Goal: Communication & Community: Answer question/provide support

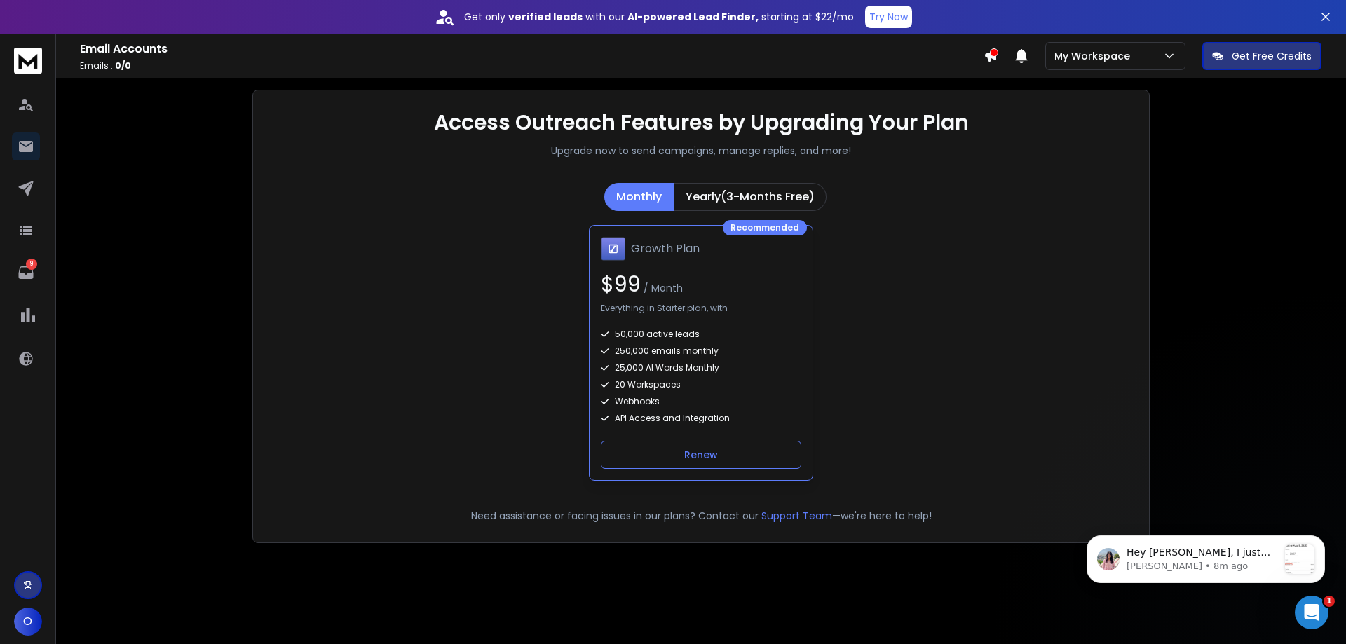
click at [1301, 611] on icon "Open Intercom Messenger" at bounding box center [1311, 612] width 23 height 23
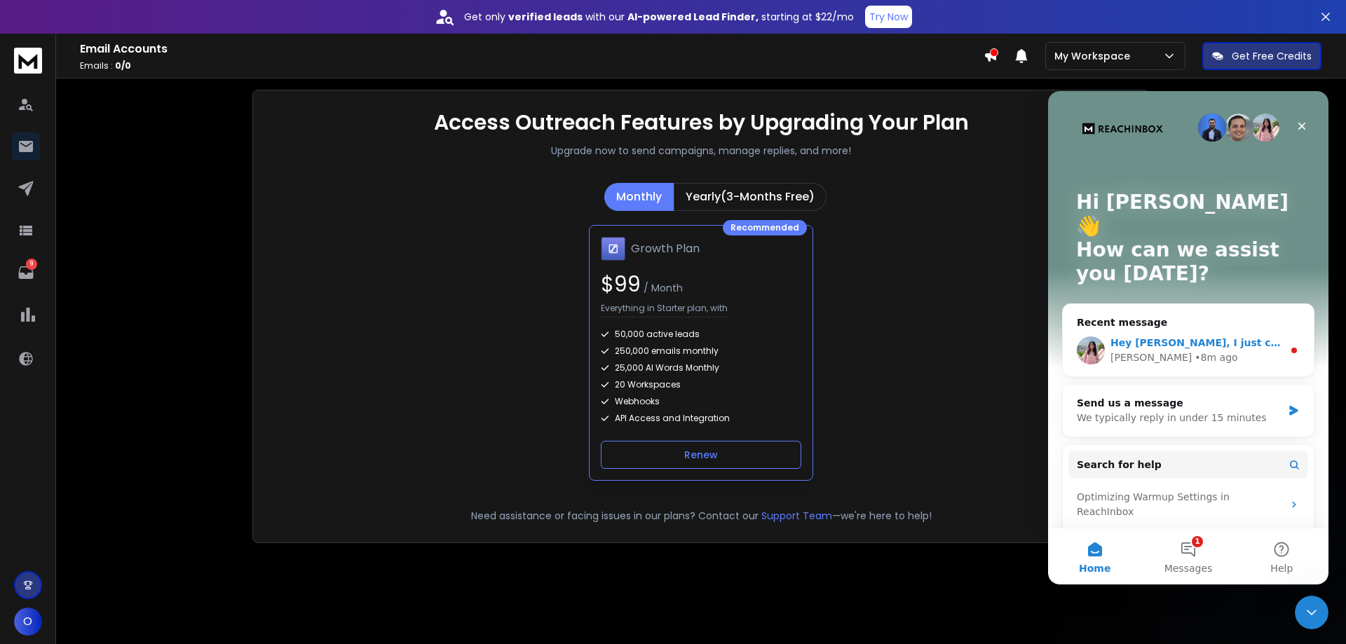
click at [1163, 324] on div "Hey [PERSON_NAME], I just checked your latest invoice and it seems you have ren…" at bounding box center [1187, 350] width 251 height 52
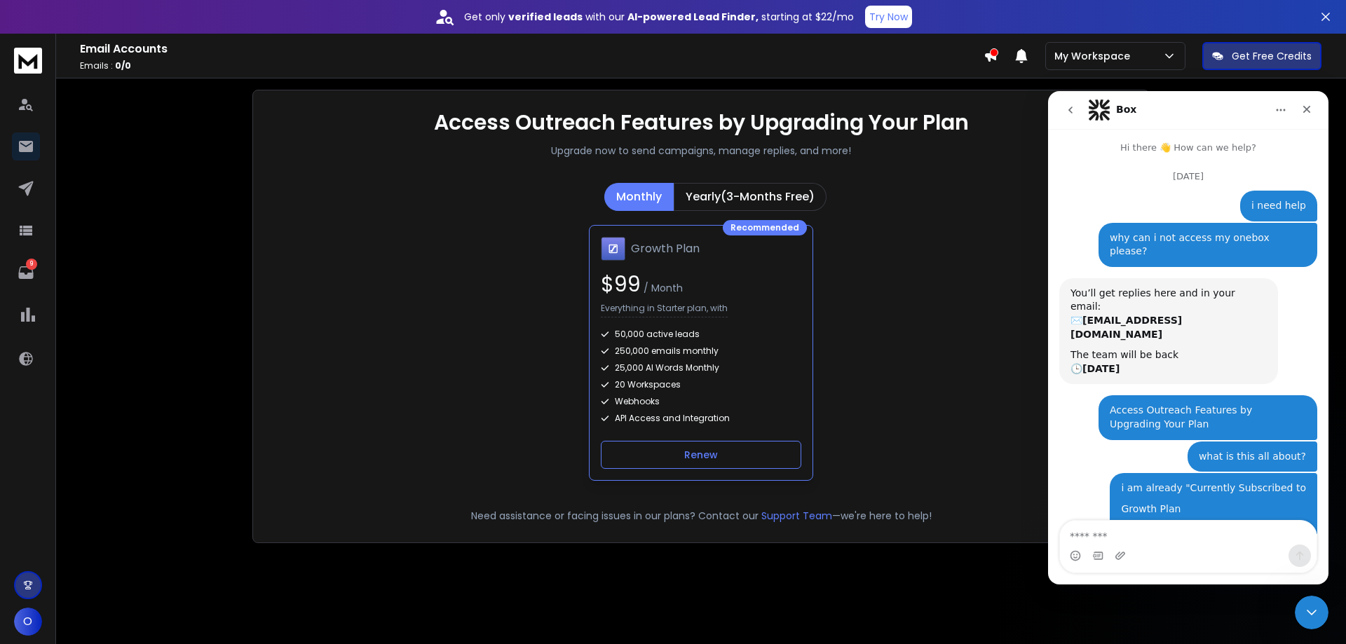
scroll to position [61, 0]
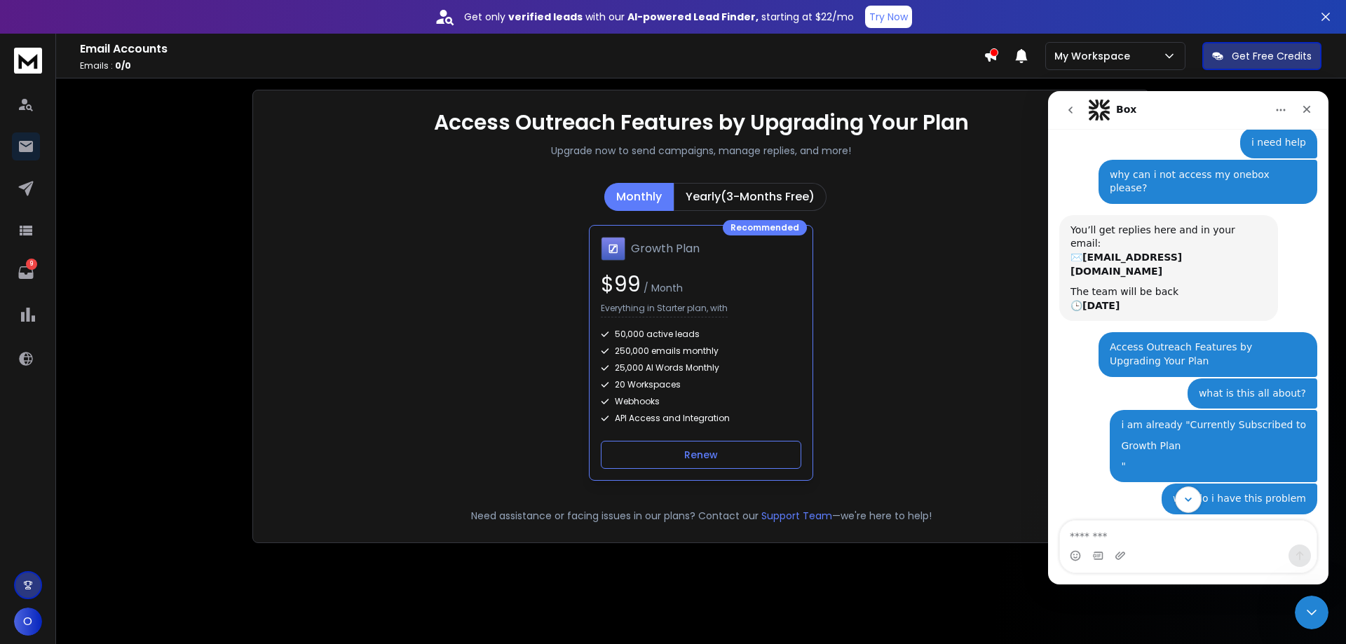
click at [1189, 500] on icon "Scroll to bottom" at bounding box center [1187, 500] width 7 height 4
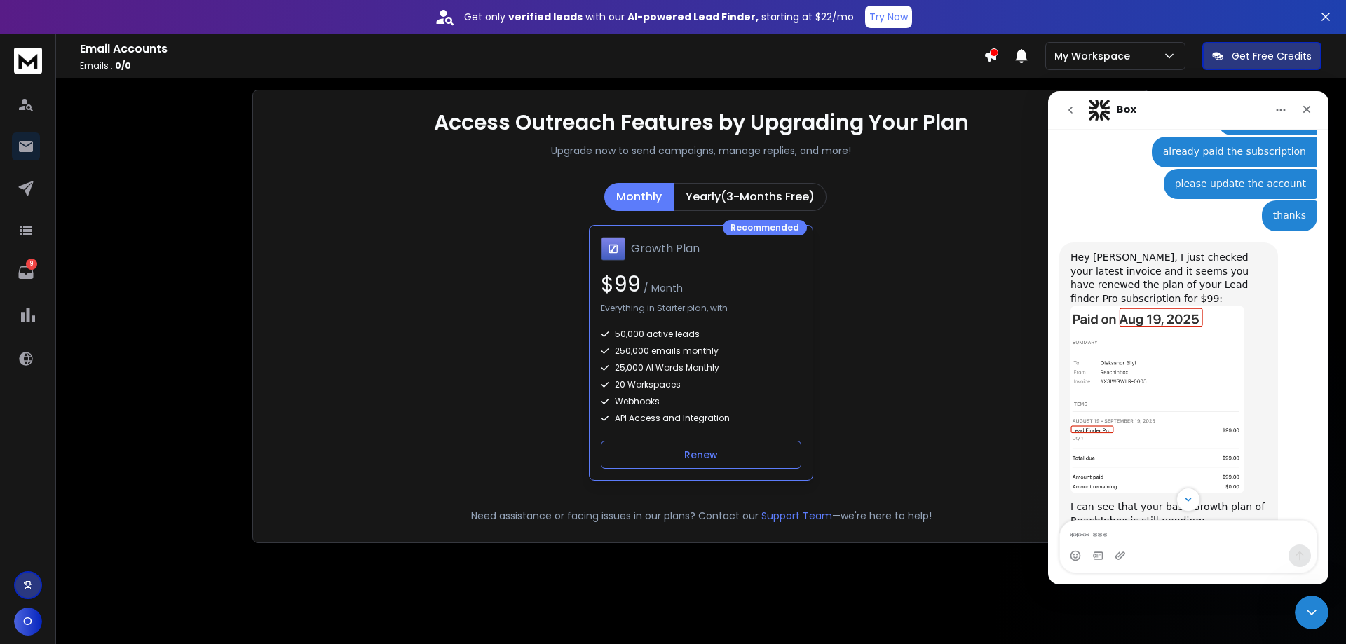
scroll to position [841, 0]
click at [1151, 253] on div "Hey [PERSON_NAME], I just checked your latest invoice and it seems you have ren…" at bounding box center [1168, 280] width 196 height 55
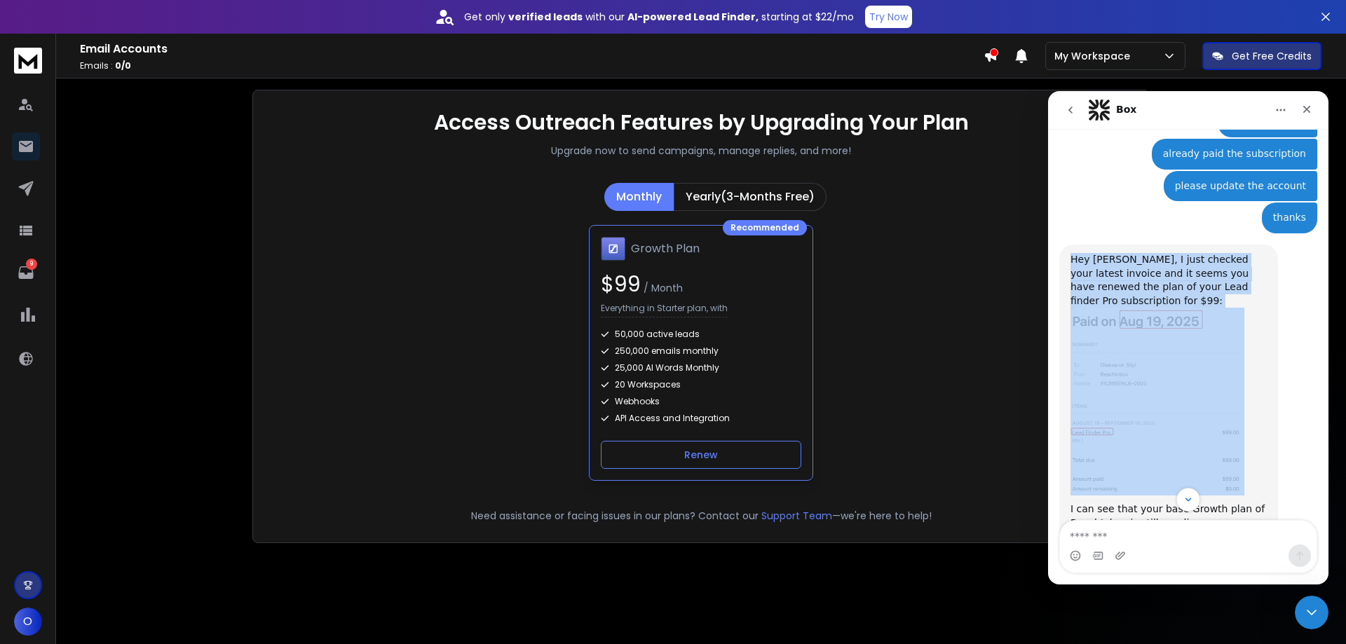
click at [1151, 253] on div "Hey [PERSON_NAME], I just checked your latest invoice and it seems you have ren…" at bounding box center [1168, 280] width 196 height 55
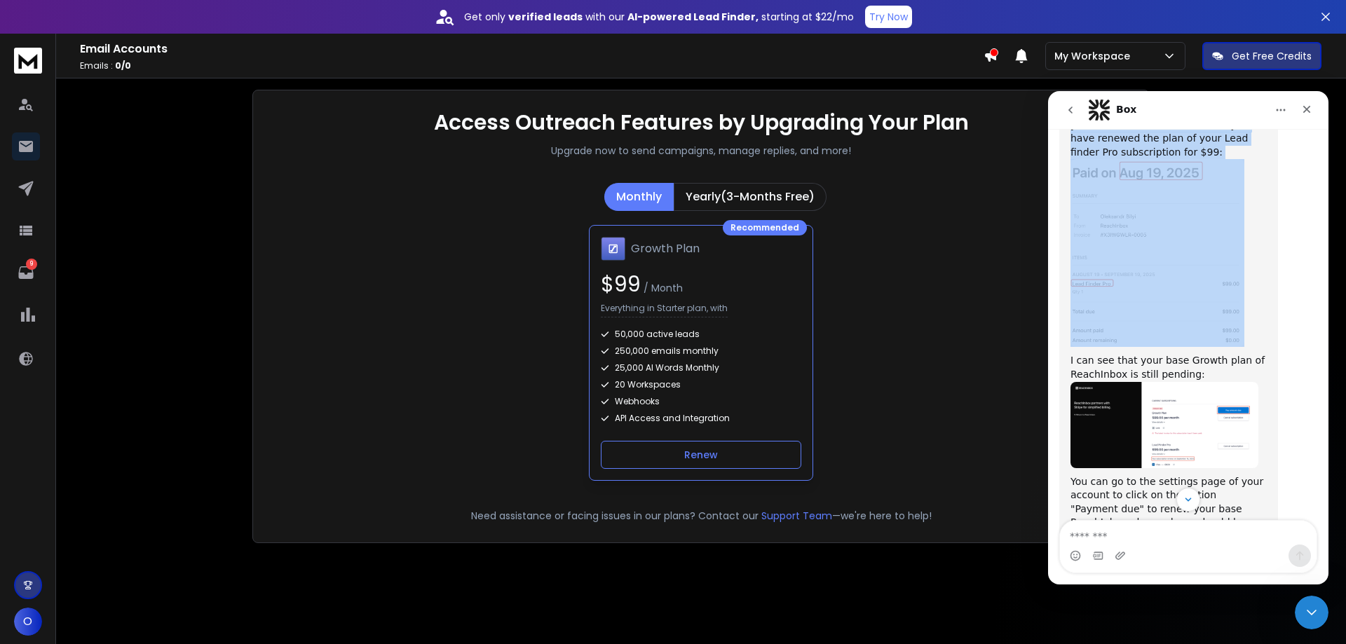
scroll to position [1004, 0]
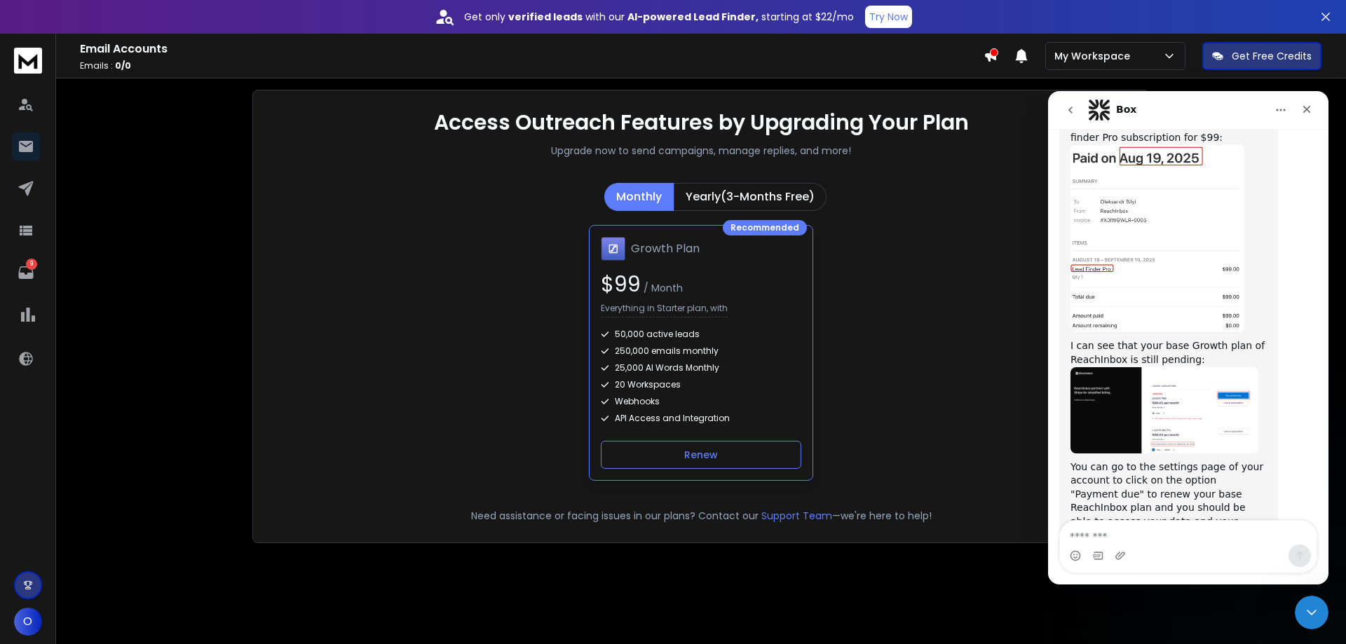
click at [1142, 460] on div "You can go to the settings page of your account to click on the option "Payment…" at bounding box center [1168, 501] width 196 height 83
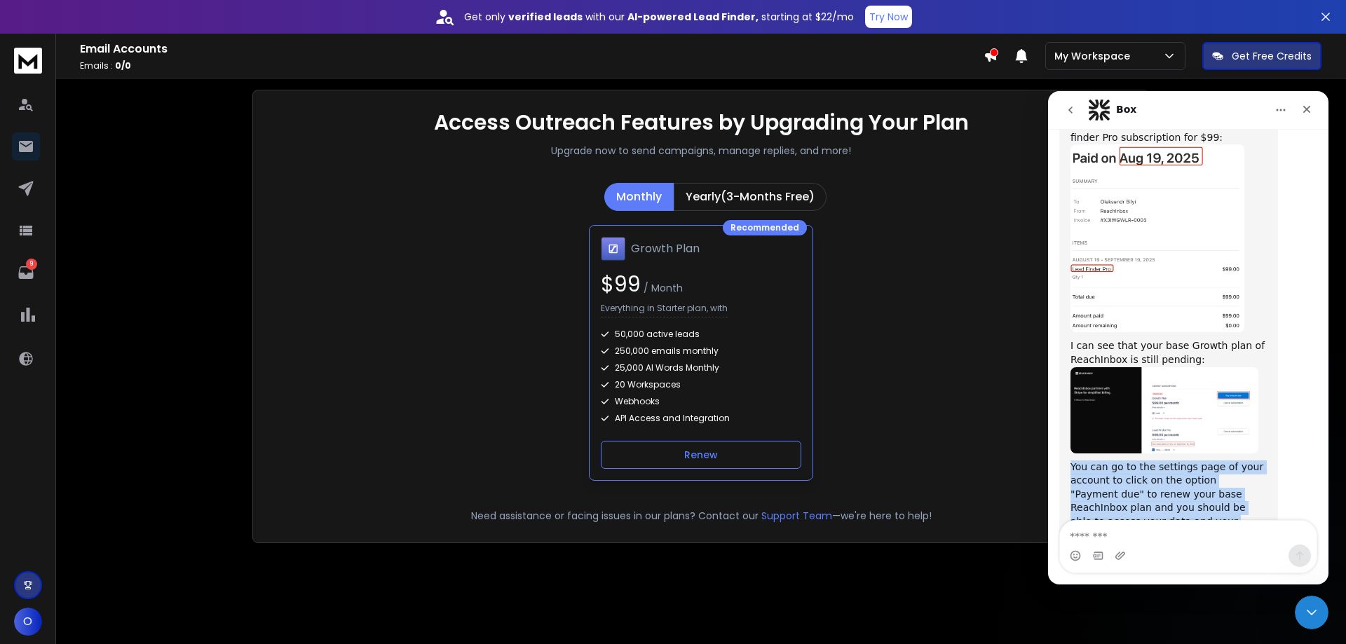
click at [1142, 460] on div "You can go to the settings page of your account to click on the option "Payment…" at bounding box center [1168, 501] width 196 height 83
click at [1119, 460] on div "You can go to the settings page of your account to click on the option "Payment…" at bounding box center [1168, 501] width 196 height 83
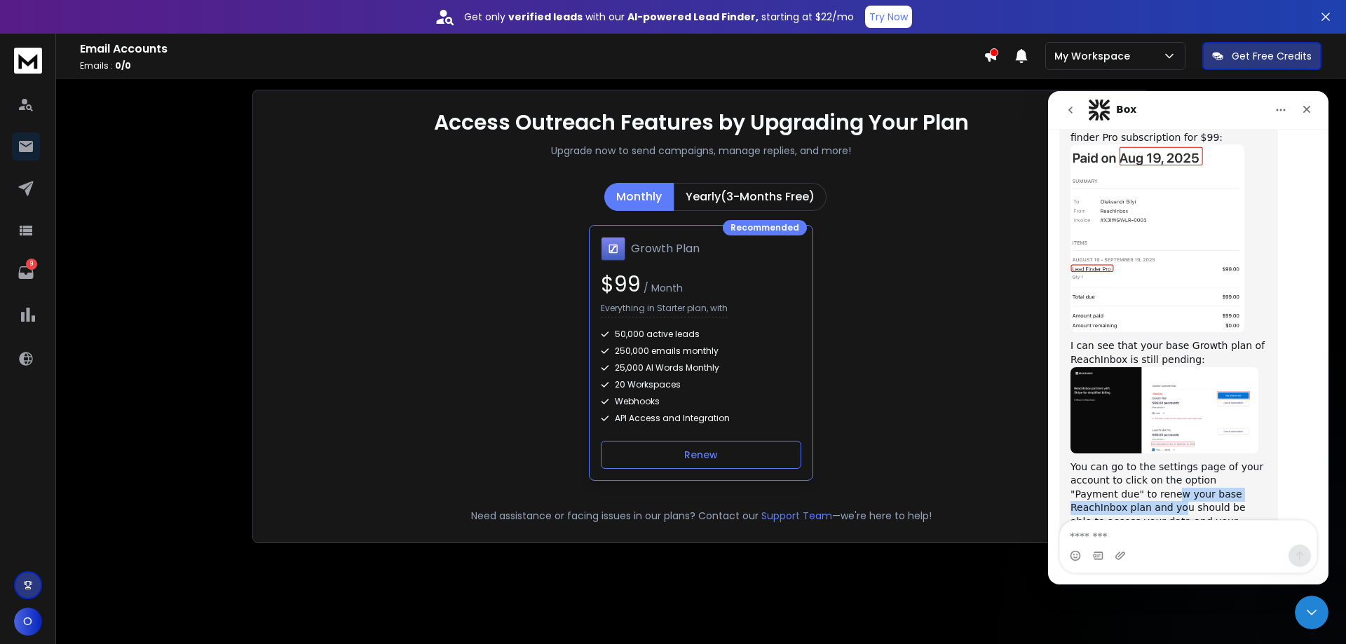
drag, startPoint x: 1198, startPoint y: 431, endPoint x: 1259, endPoint y: 431, distance: 61.7
click at [1259, 460] on div "You can go to the settings page of your account to click on the option "Payment…" at bounding box center [1168, 501] width 196 height 83
click at [1168, 369] on img "Lakshita says…" at bounding box center [1164, 410] width 188 height 86
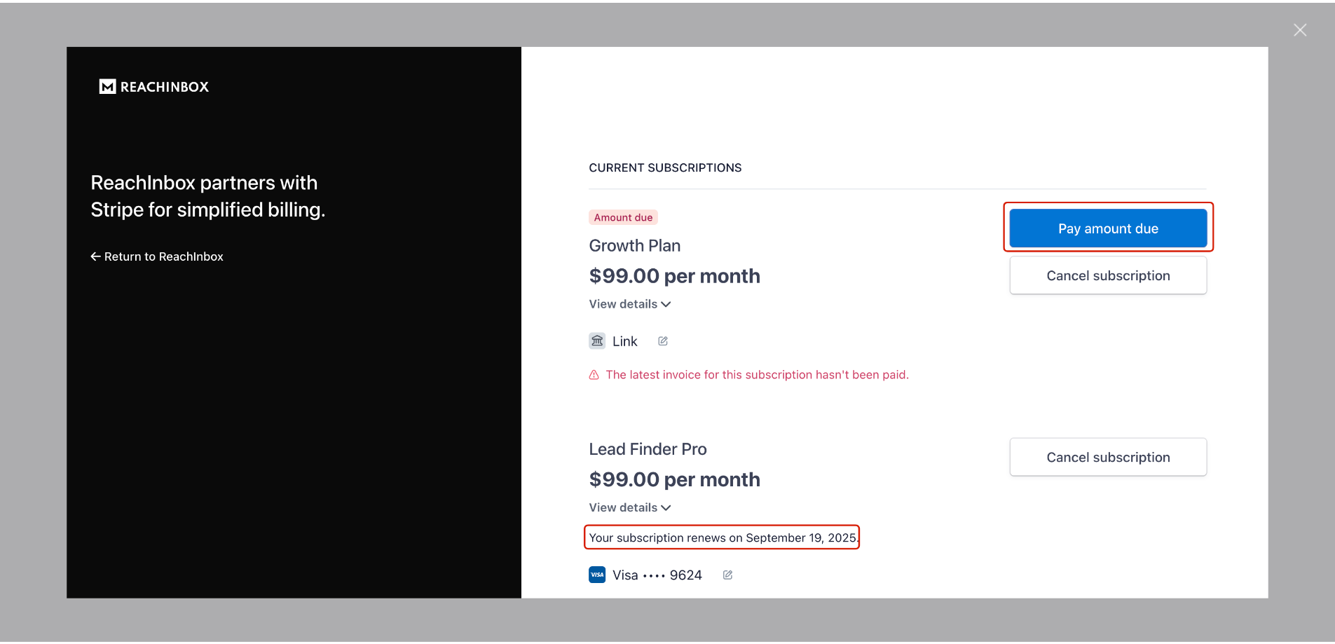
scroll to position [0, 0]
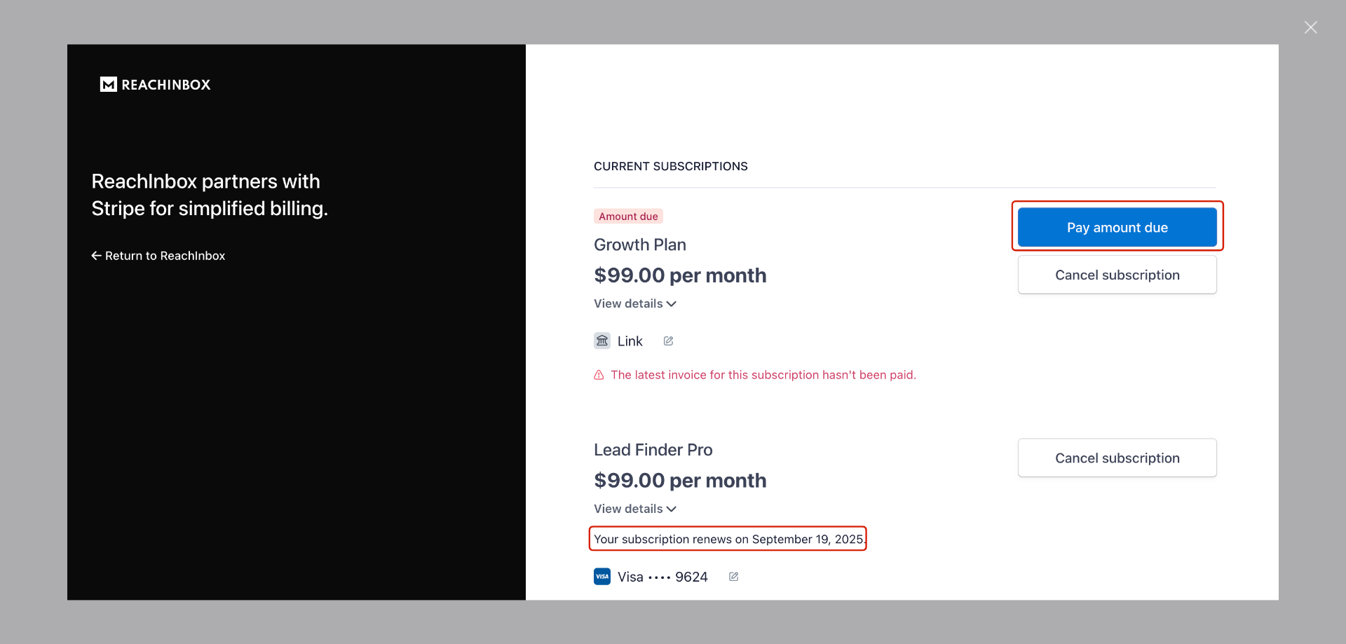
click at [1293, 390] on div "Intercom messenger" at bounding box center [673, 322] width 1346 height 644
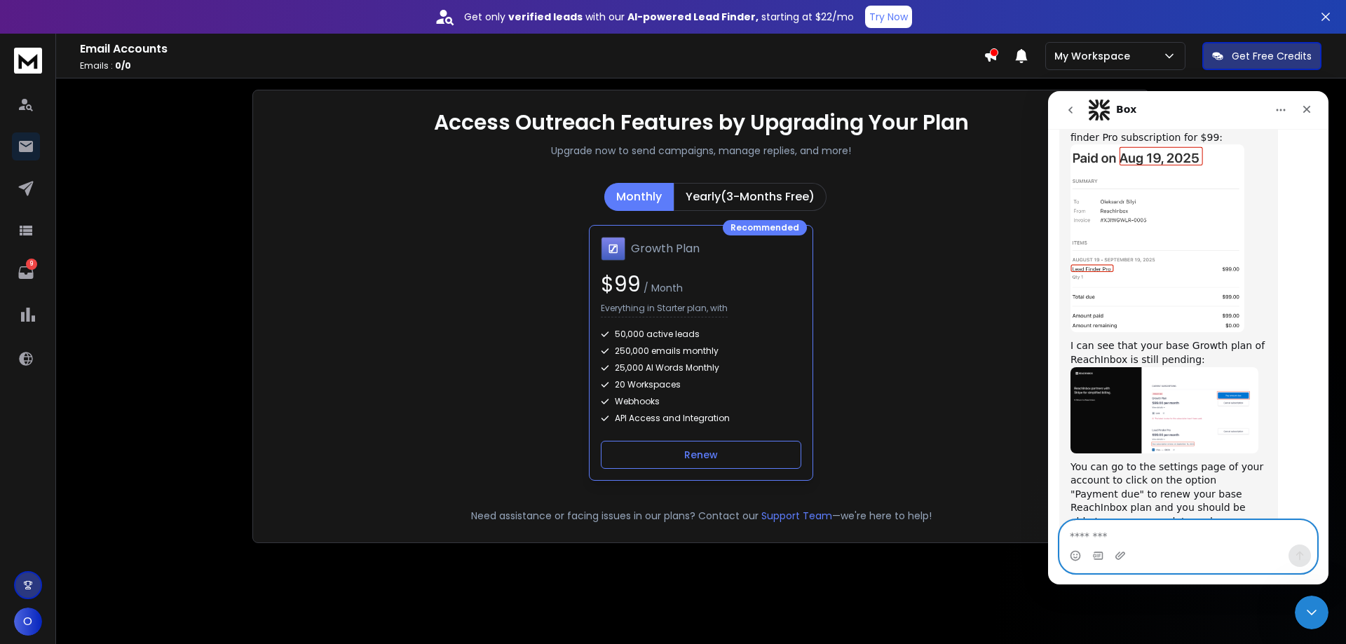
click at [1168, 540] on textarea "Message…" at bounding box center [1188, 533] width 257 height 24
click at [1197, 460] on div "You can go to the settings page of your account to click on the option "Payment…" at bounding box center [1168, 501] width 196 height 83
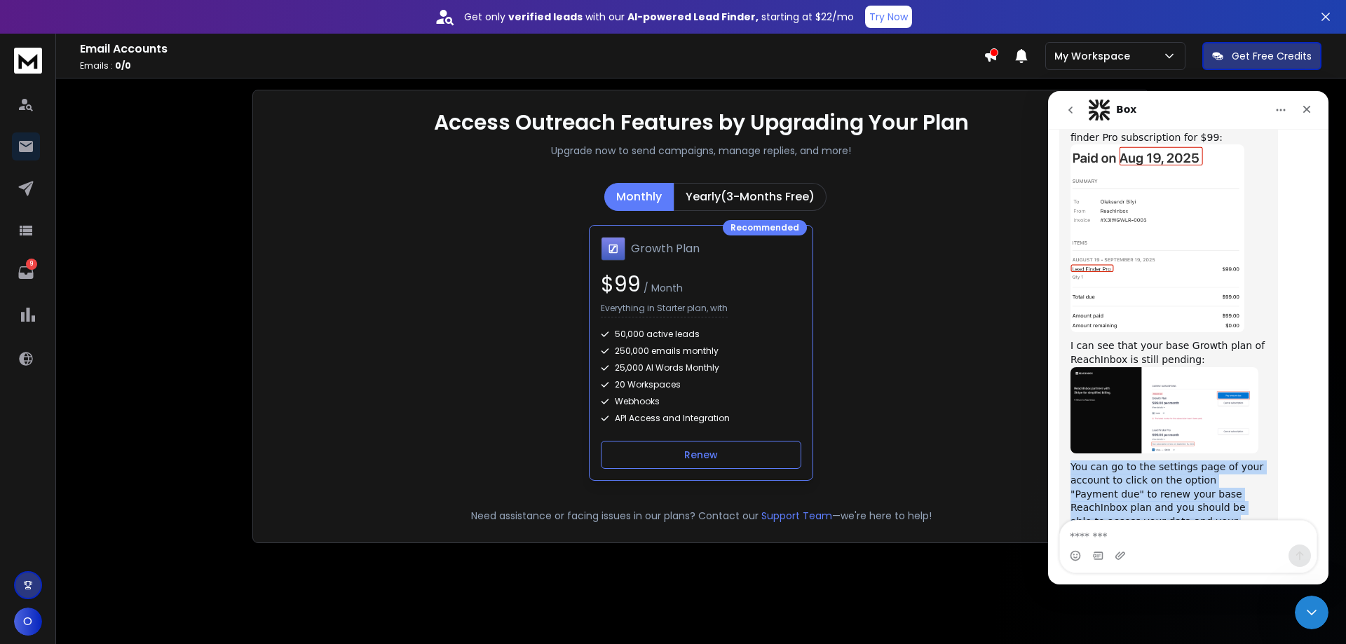
click at [1197, 460] on div "You can go to the settings page of your account to click on the option "Payment…" at bounding box center [1168, 501] width 196 height 83
click at [1110, 460] on div "You can go to the settings page of your account to click on the option "Payment…" at bounding box center [1168, 501] width 196 height 83
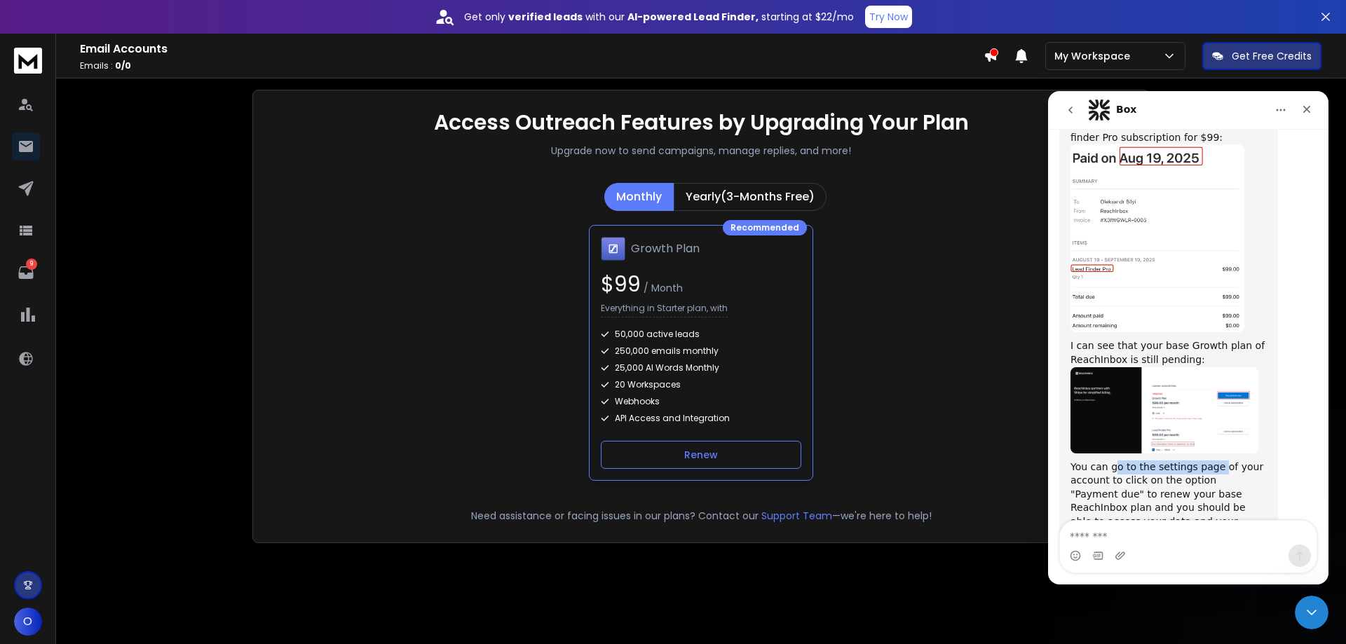
drag, startPoint x: 1119, startPoint y: 400, endPoint x: 1210, endPoint y: 402, distance: 91.1
click at [1210, 460] on div "You can go to the settings page of your account to click on the option "Payment…" at bounding box center [1168, 501] width 196 height 83
click at [20, 619] on span "O" at bounding box center [28, 622] width 28 height 28
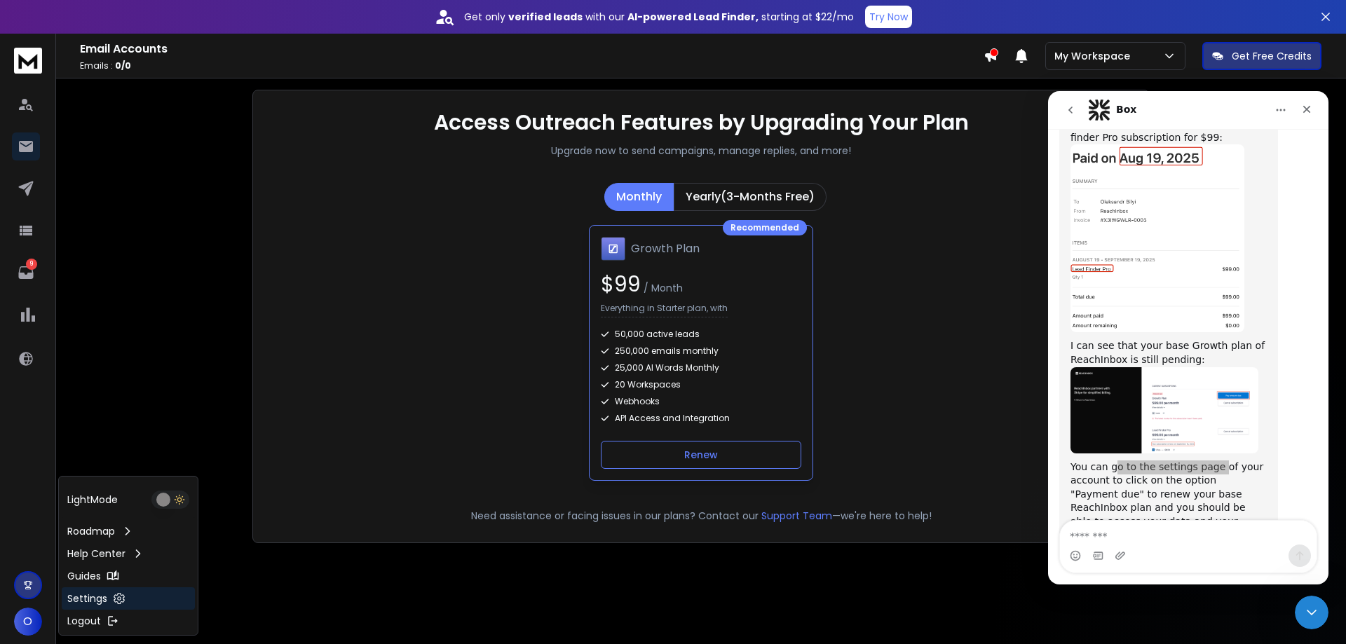
click at [116, 596] on icon at bounding box center [119, 598] width 13 height 13
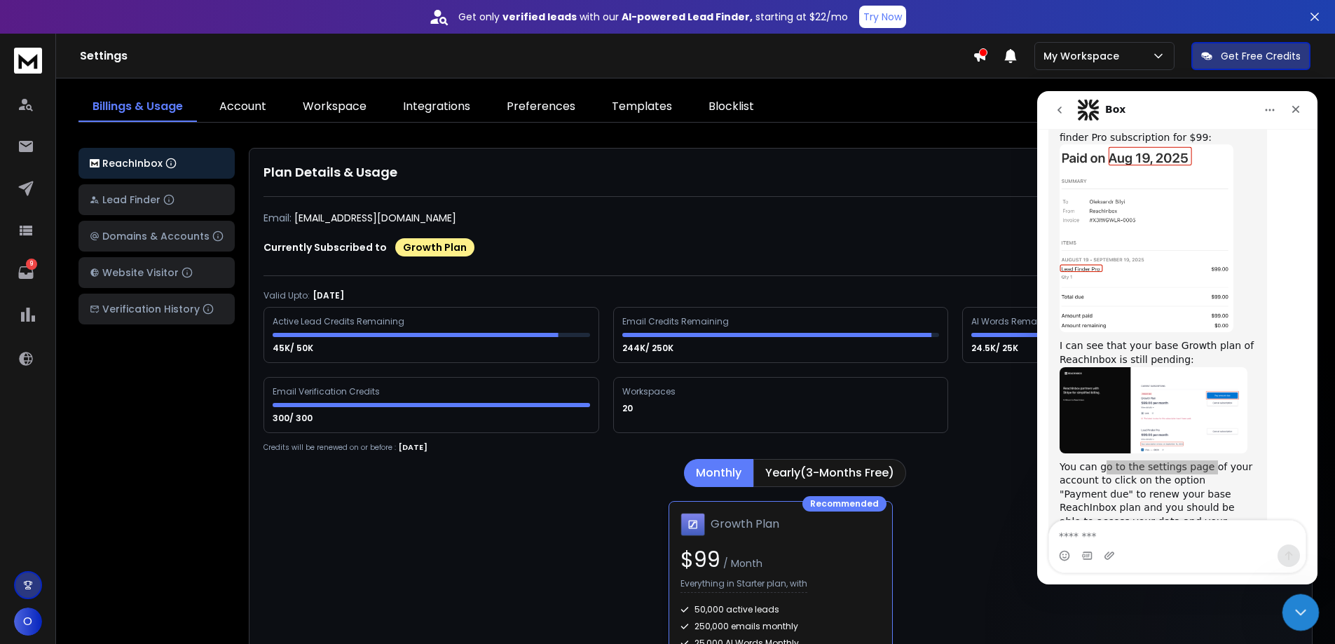
click at [1305, 615] on icon "Close Intercom Messenger" at bounding box center [1298, 610] width 17 height 17
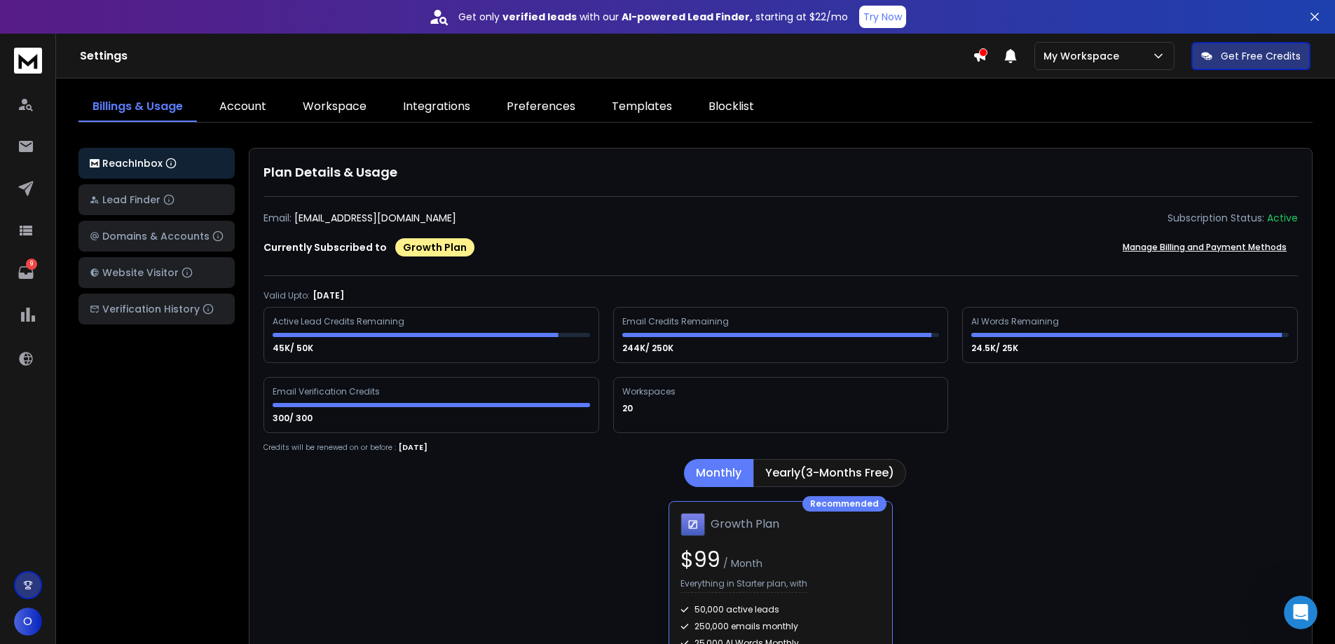
scroll to position [1004, 0]
click at [1257, 242] on p "Manage Billing and Payment Methods" at bounding box center [1205, 247] width 164 height 11
click at [1297, 615] on icon "Open Intercom Messenger" at bounding box center [1298, 610] width 23 height 23
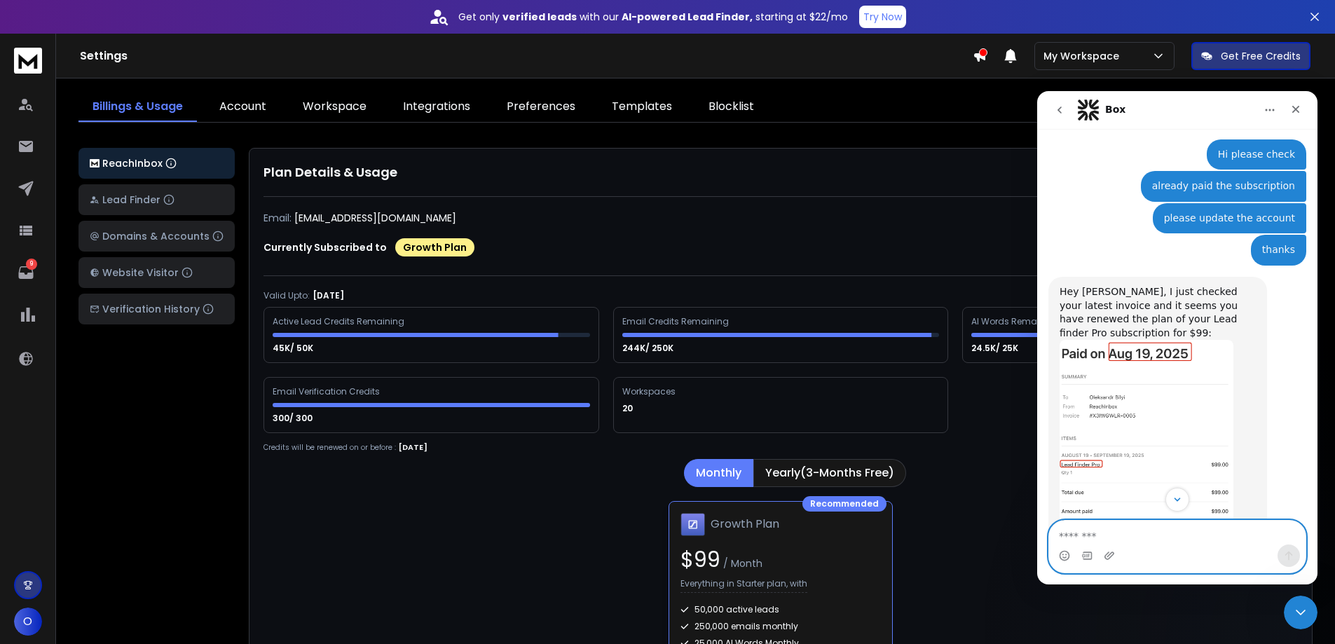
scroll to position [794, 0]
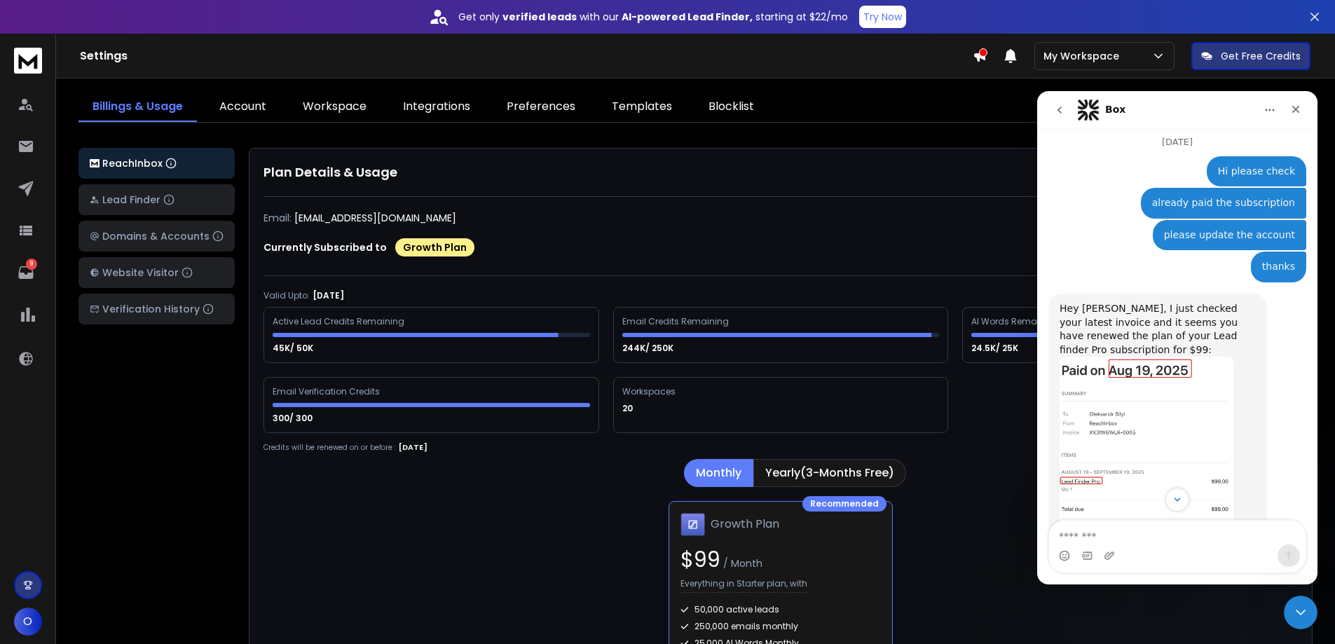
click at [1159, 302] on div "Hey [PERSON_NAME], I just checked your latest invoice and it seems you have ren…" at bounding box center [1158, 329] width 196 height 55
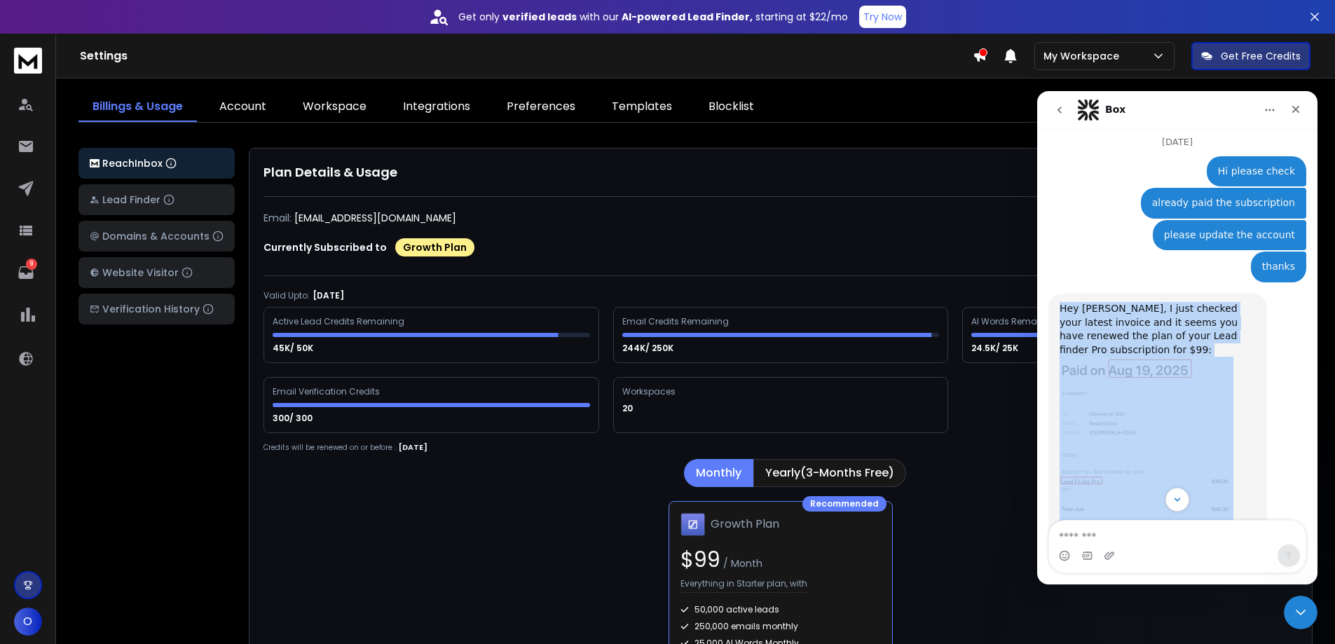
click at [1159, 302] on div "Hey [PERSON_NAME], I just checked your latest invoice and it seems you have ren…" at bounding box center [1158, 329] width 196 height 55
click at [1177, 302] on div "Hey [PERSON_NAME], I just checked your latest invoice and it seems you have ren…" at bounding box center [1158, 329] width 196 height 55
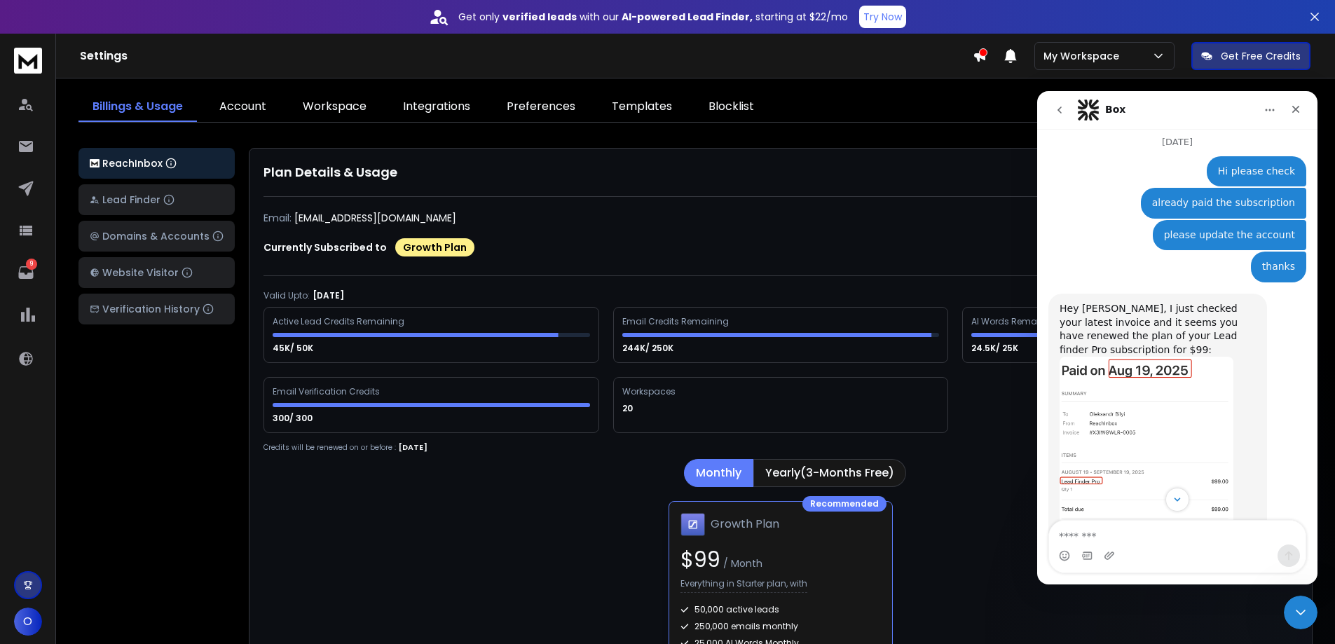
click at [1148, 359] on img "Lakshita says…" at bounding box center [1147, 451] width 174 height 188
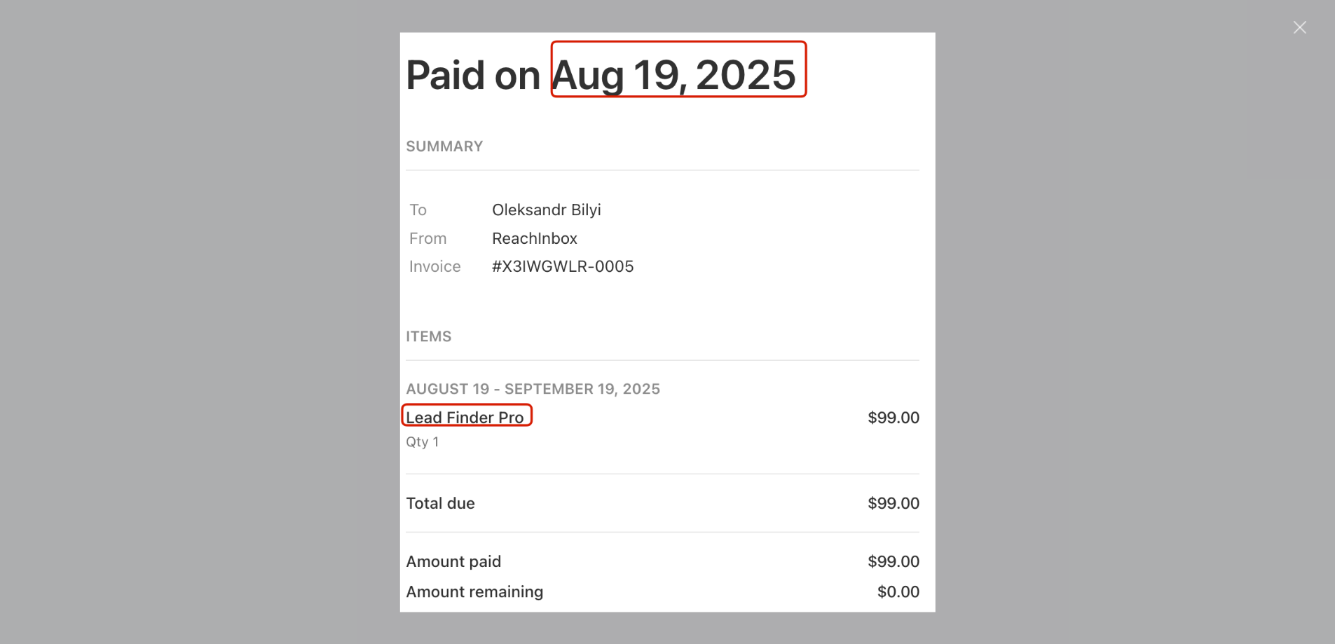
scroll to position [0, 0]
click at [1010, 490] on div "Intercom messenger" at bounding box center [667, 322] width 1335 height 644
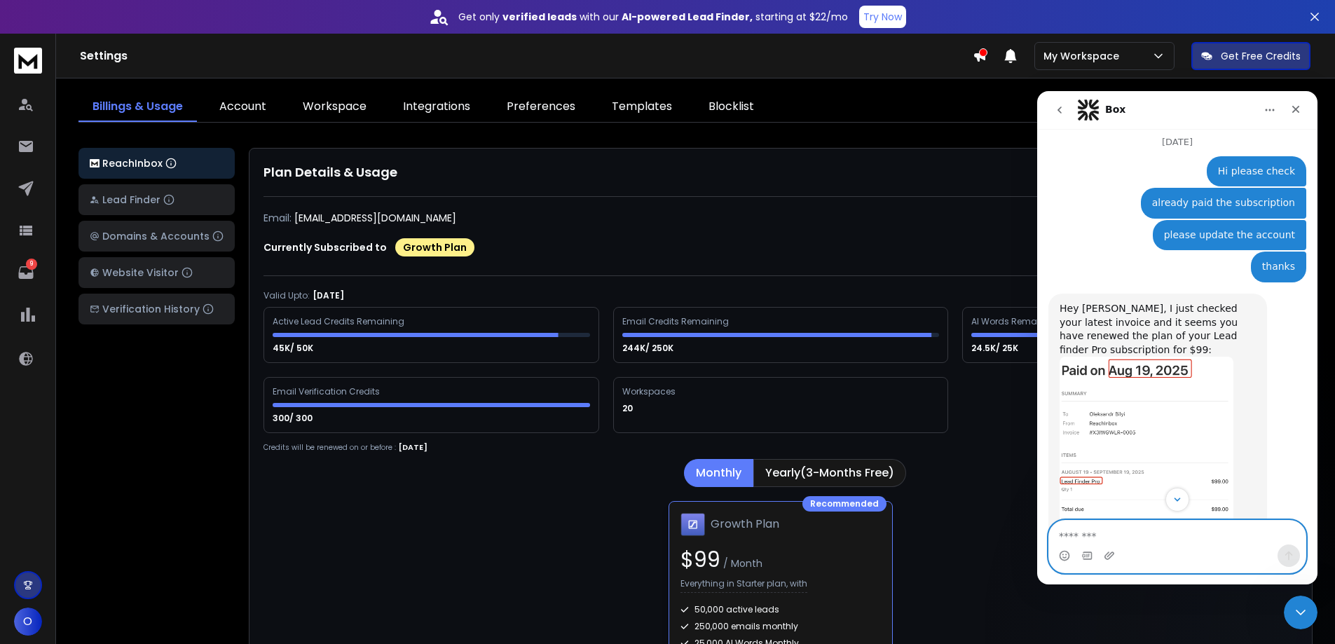
click at [1184, 528] on textarea "Message…" at bounding box center [1177, 533] width 257 height 24
type textarea "**********"
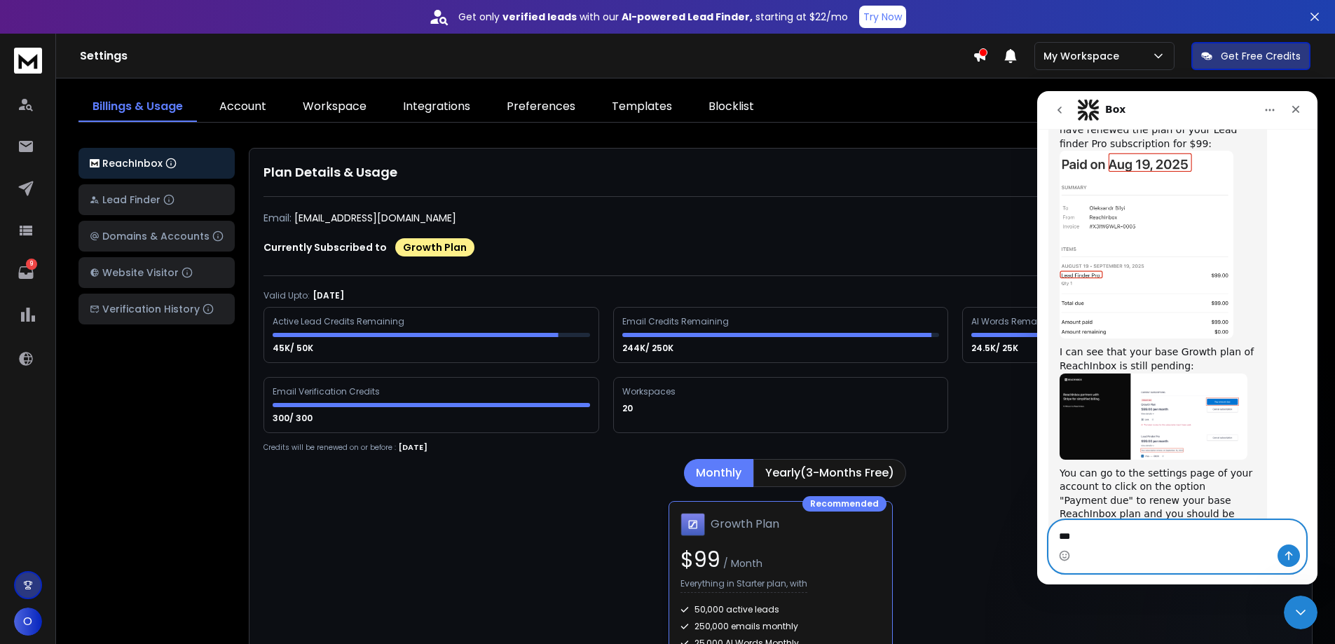
scroll to position [1046, 0]
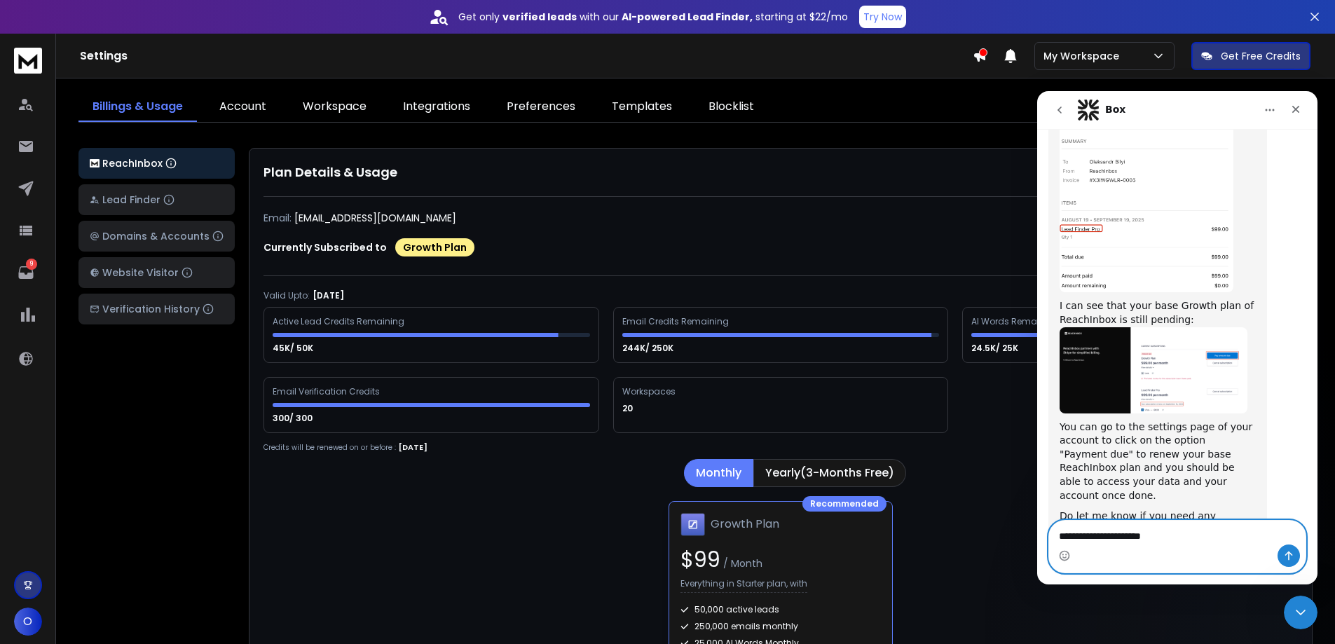
type textarea "**********"
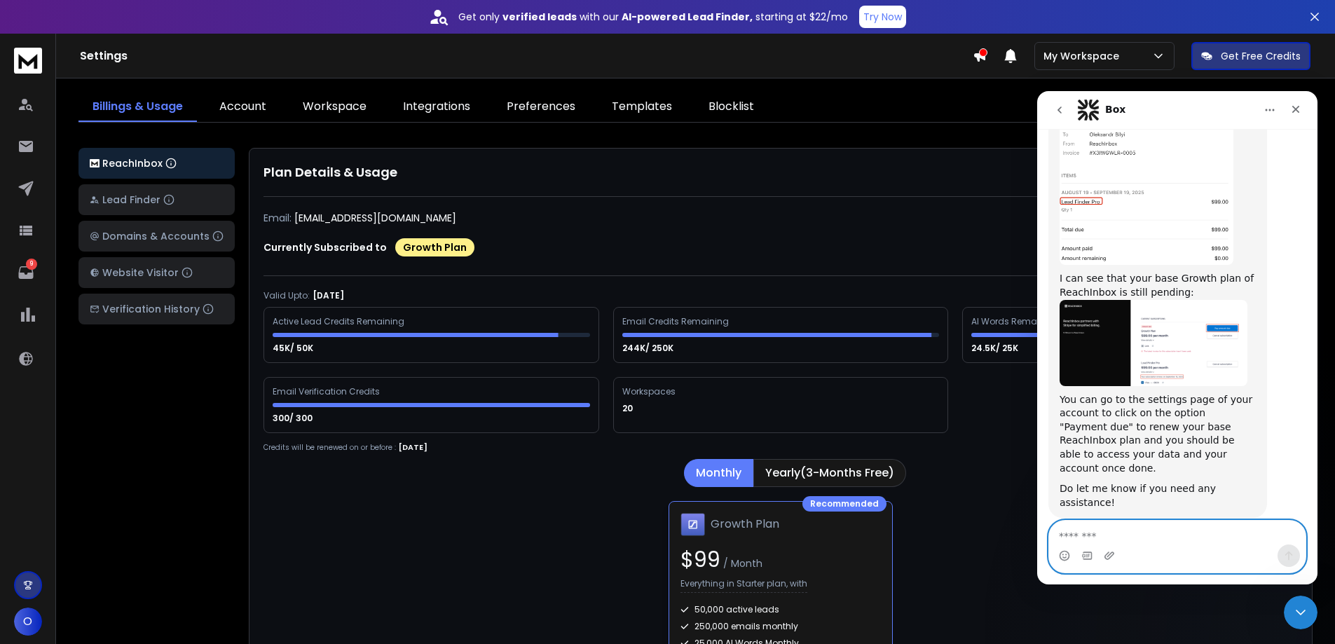
scroll to position [1078, 0]
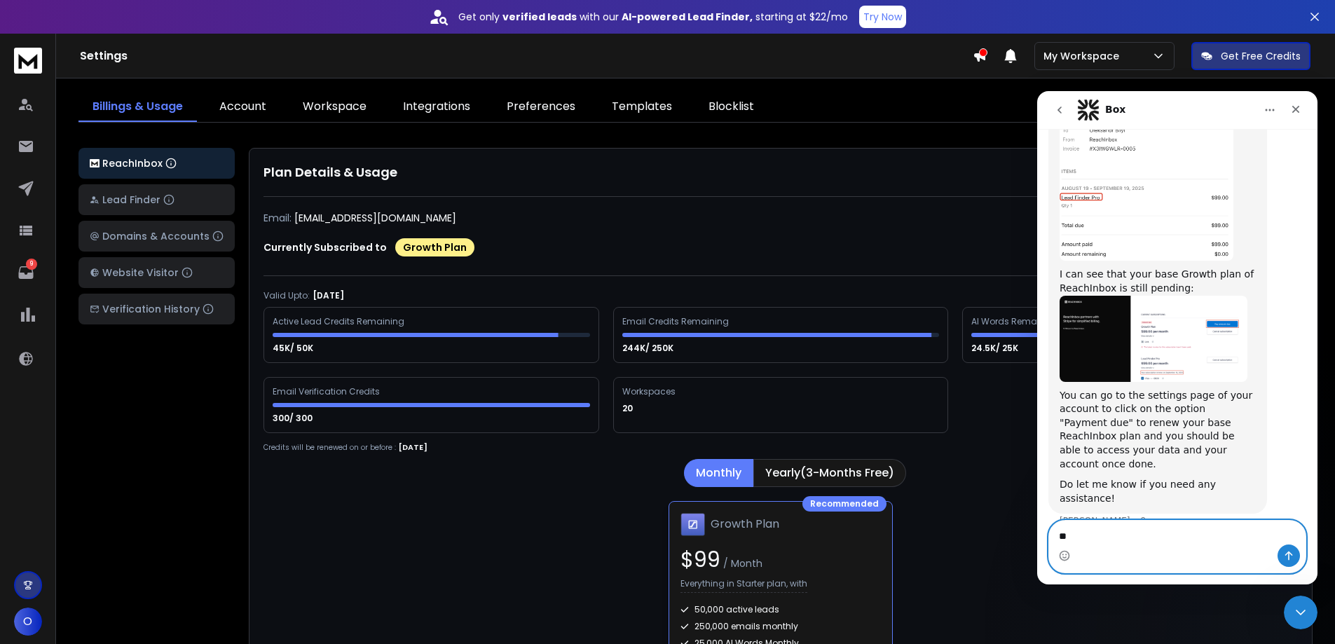
type textarea "*"
type textarea "**********"
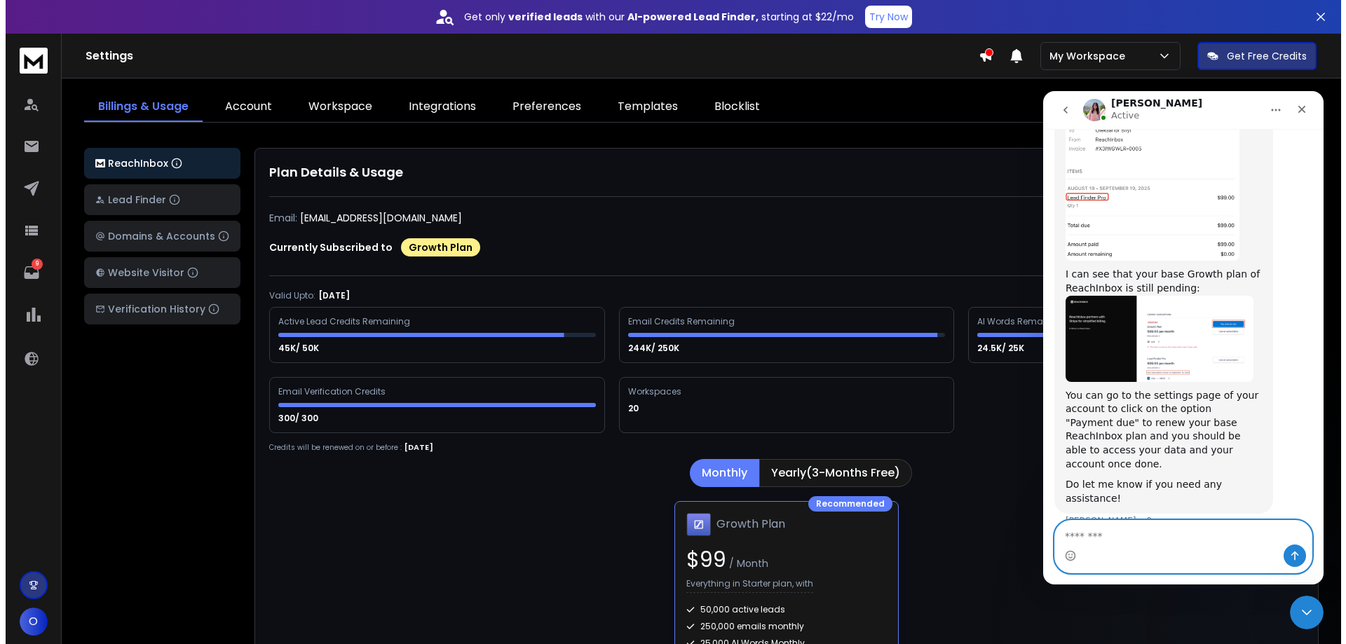
scroll to position [1110, 0]
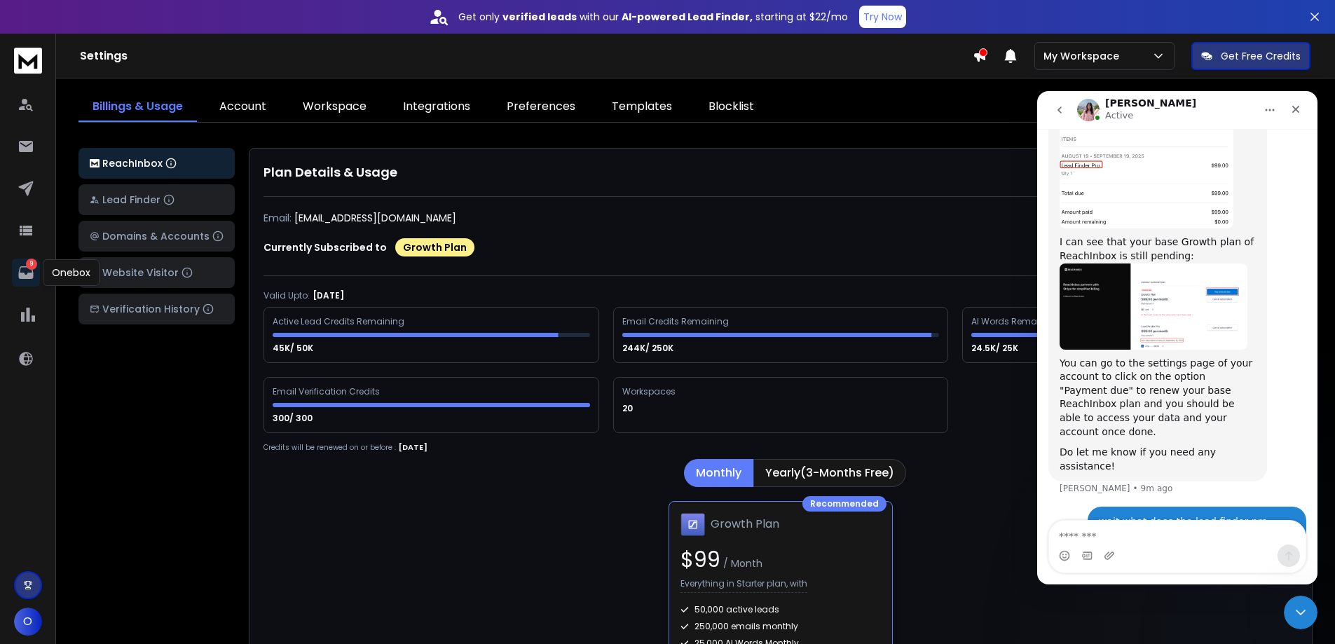
click at [32, 278] on icon at bounding box center [25, 272] width 15 height 13
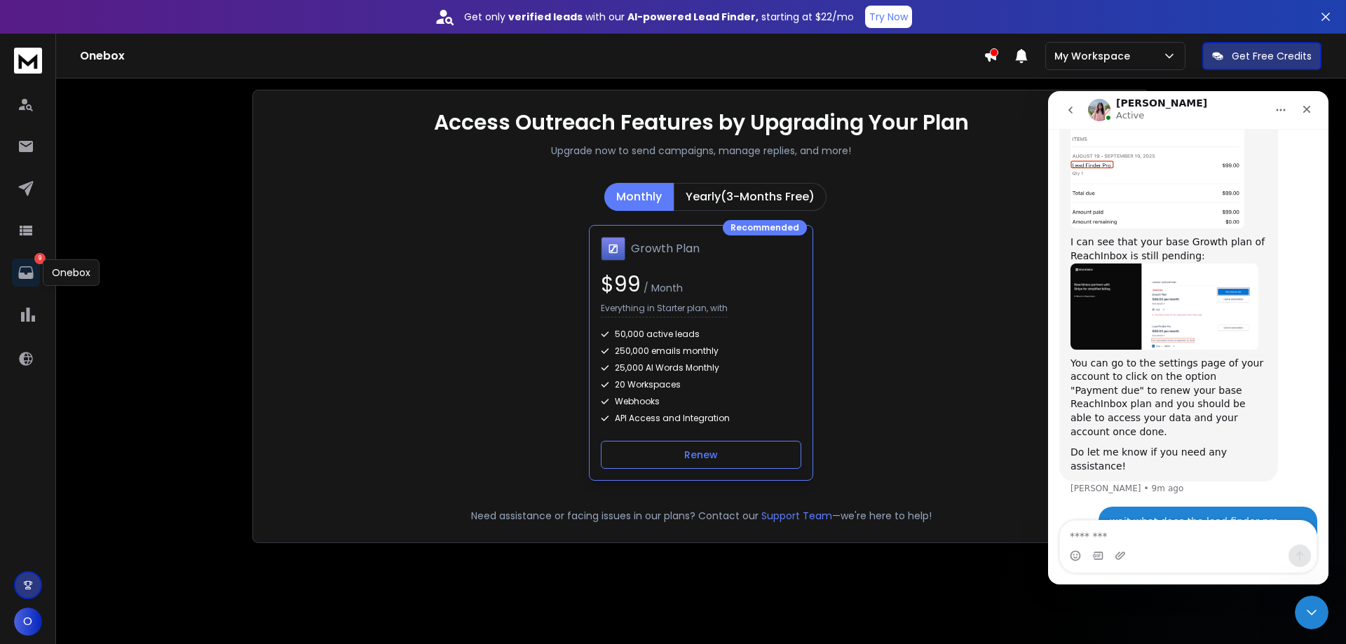
click at [32, 278] on icon at bounding box center [25, 272] width 15 height 13
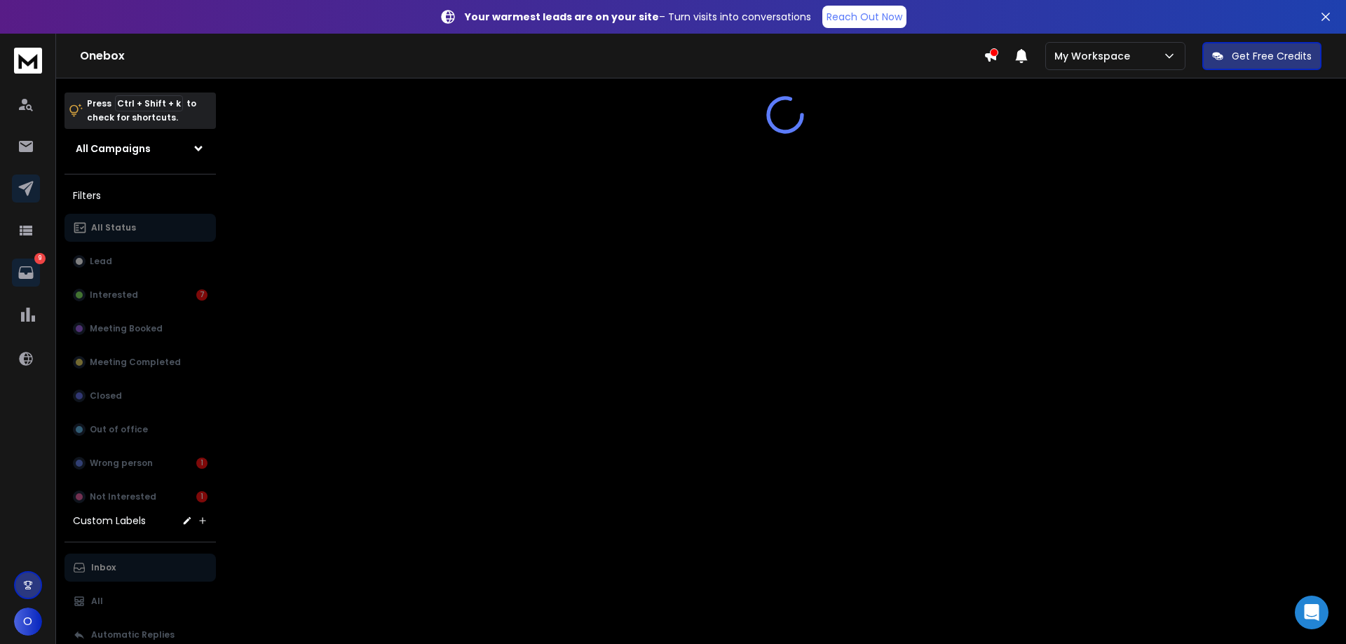
click at [13, 185] on link at bounding box center [26, 189] width 28 height 28
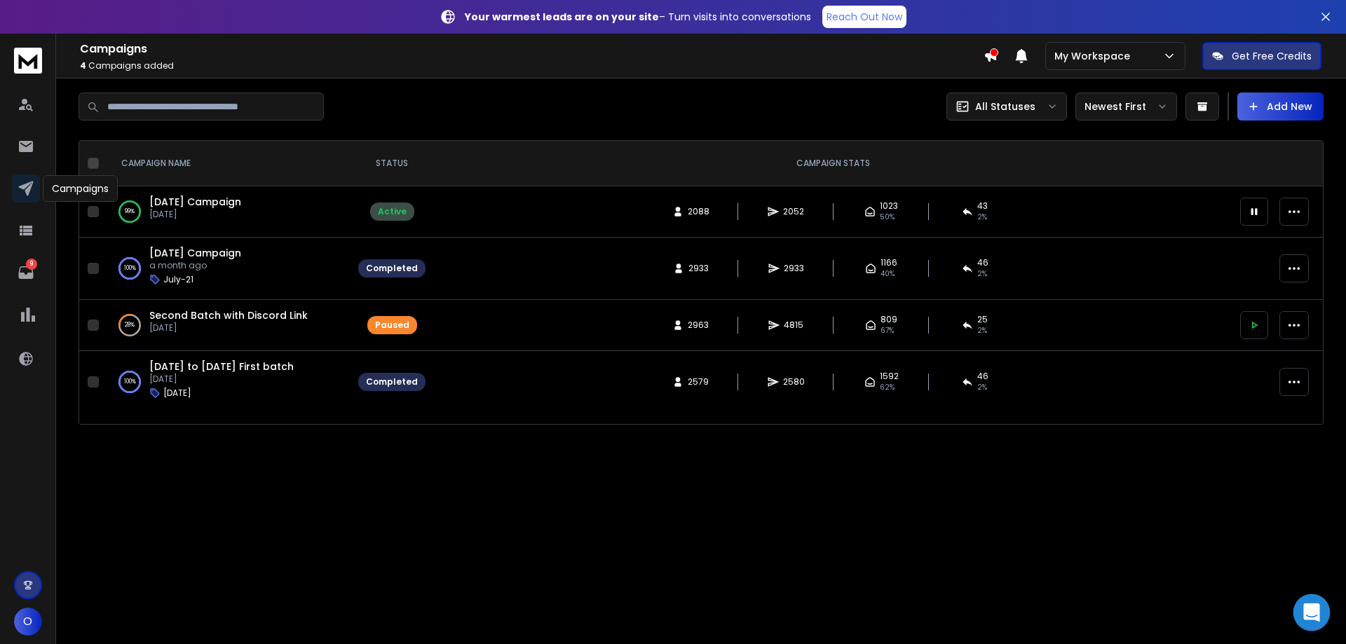
click at [1317, 623] on div "Open Intercom Messenger" at bounding box center [1311, 612] width 37 height 37
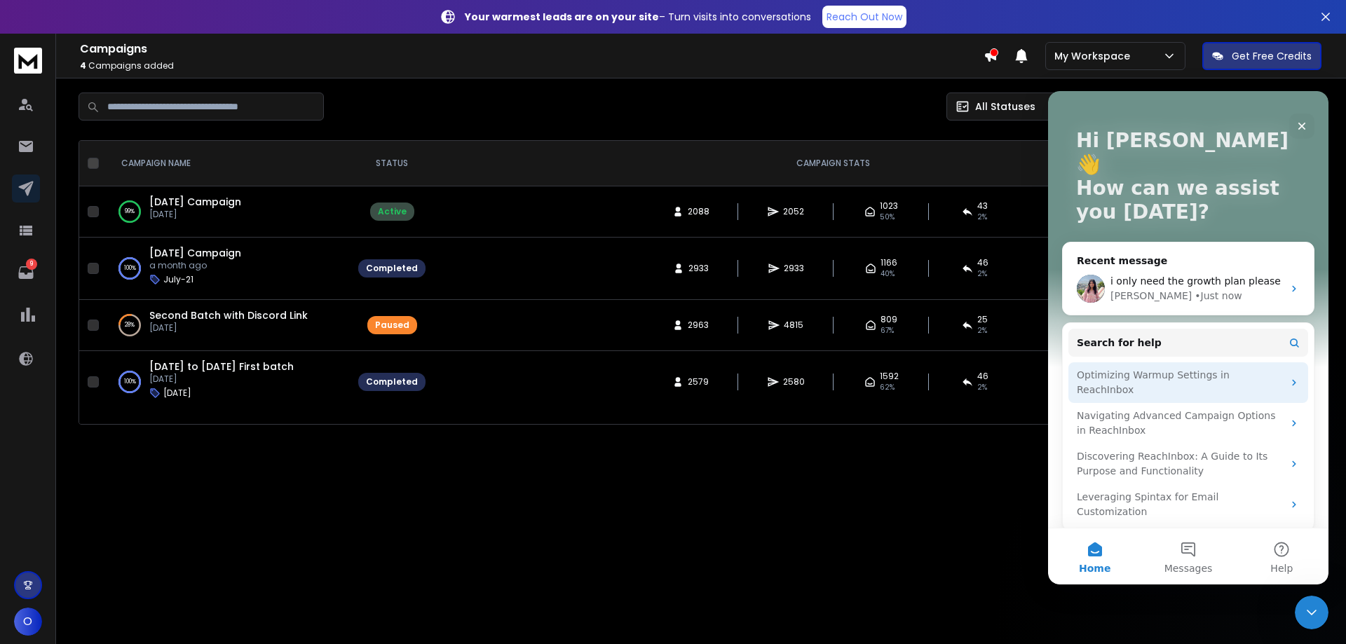
scroll to position [90, 0]
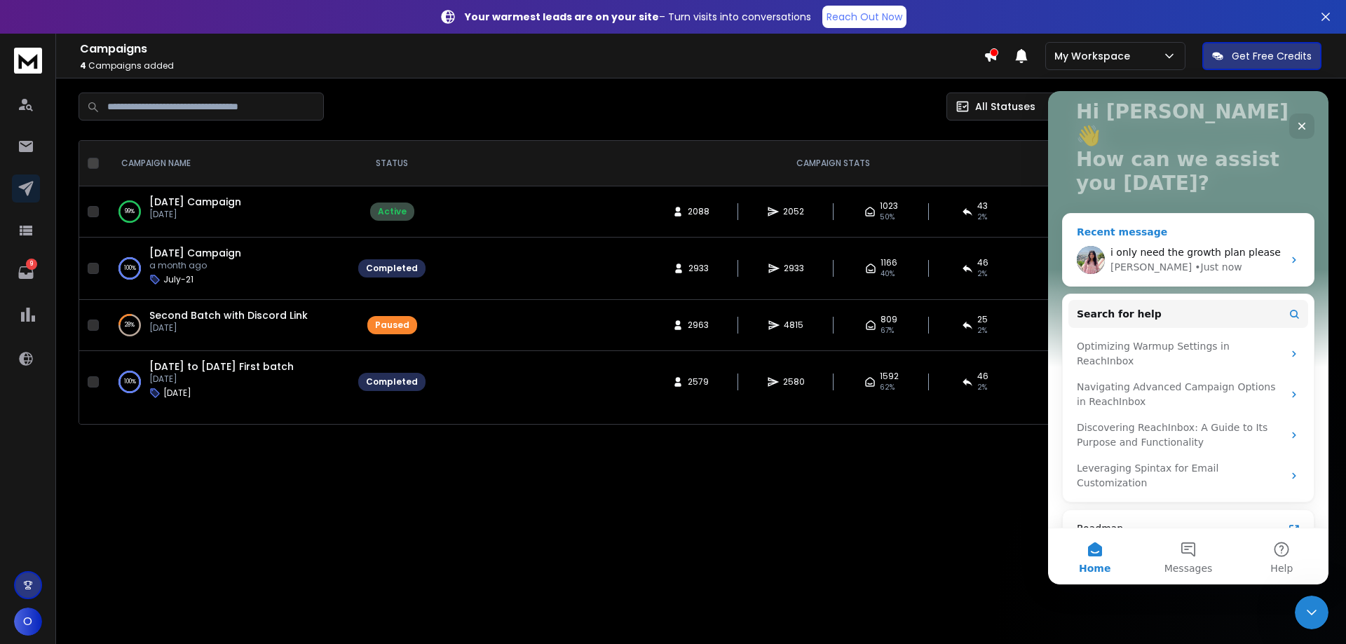
click at [1209, 253] on div "i only need the growth plan please [PERSON_NAME] • Just now" at bounding box center [1187, 260] width 251 height 52
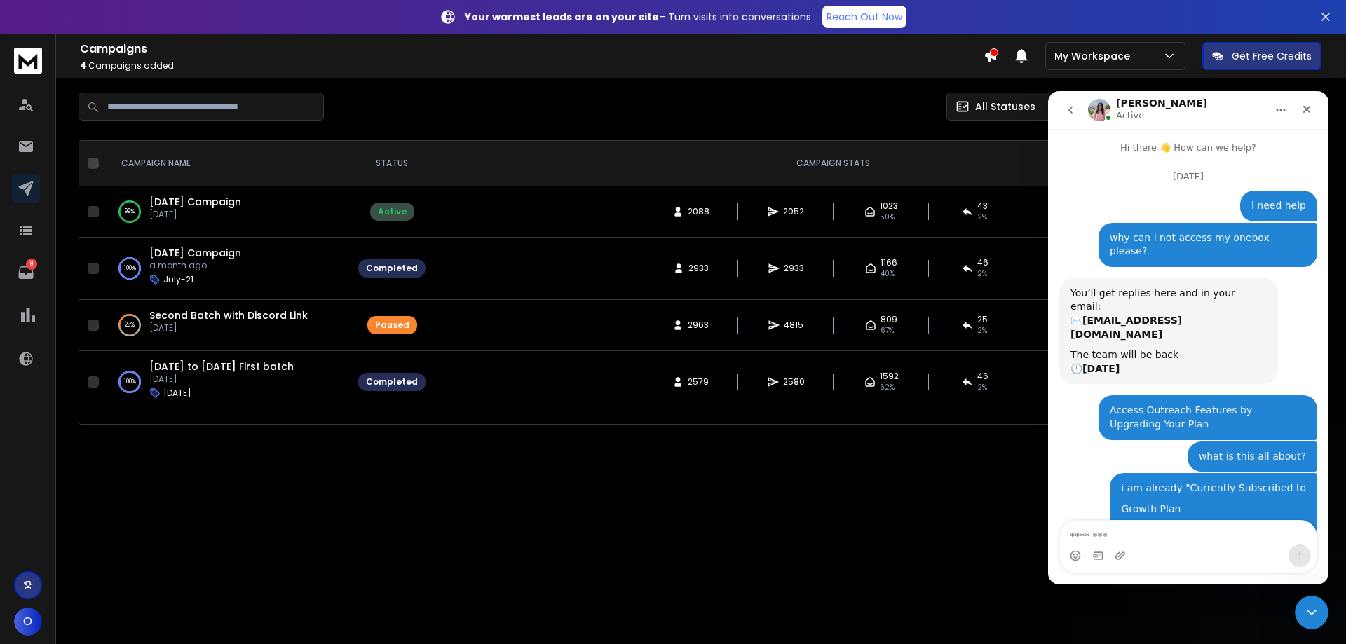
scroll to position [1110, 0]
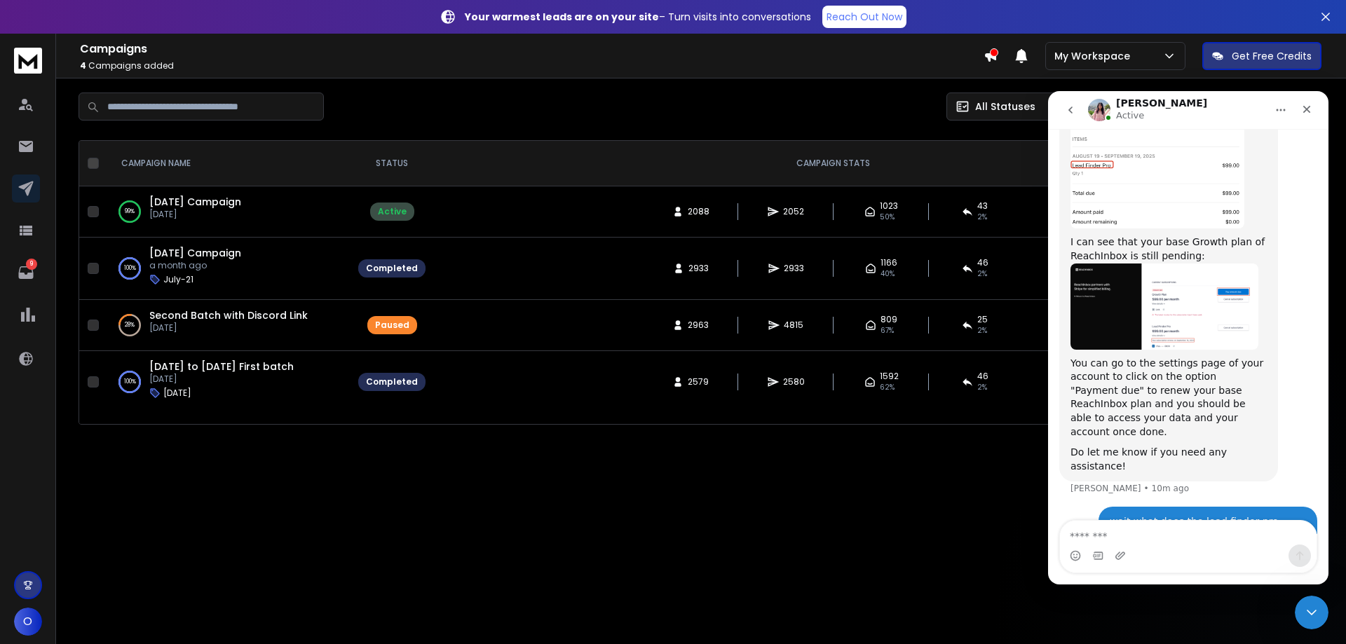
click at [1199, 515] on div "wait what does the lead finder pro means?" at bounding box center [1207, 528] width 196 height 27
drag, startPoint x: 1199, startPoint y: 421, endPoint x: 1433, endPoint y: 207, distance: 316.5
click at [1199, 515] on div "wait what does the lead finder pro means?" at bounding box center [1207, 528] width 196 height 27
click at [24, 105] on icon at bounding box center [26, 104] width 17 height 17
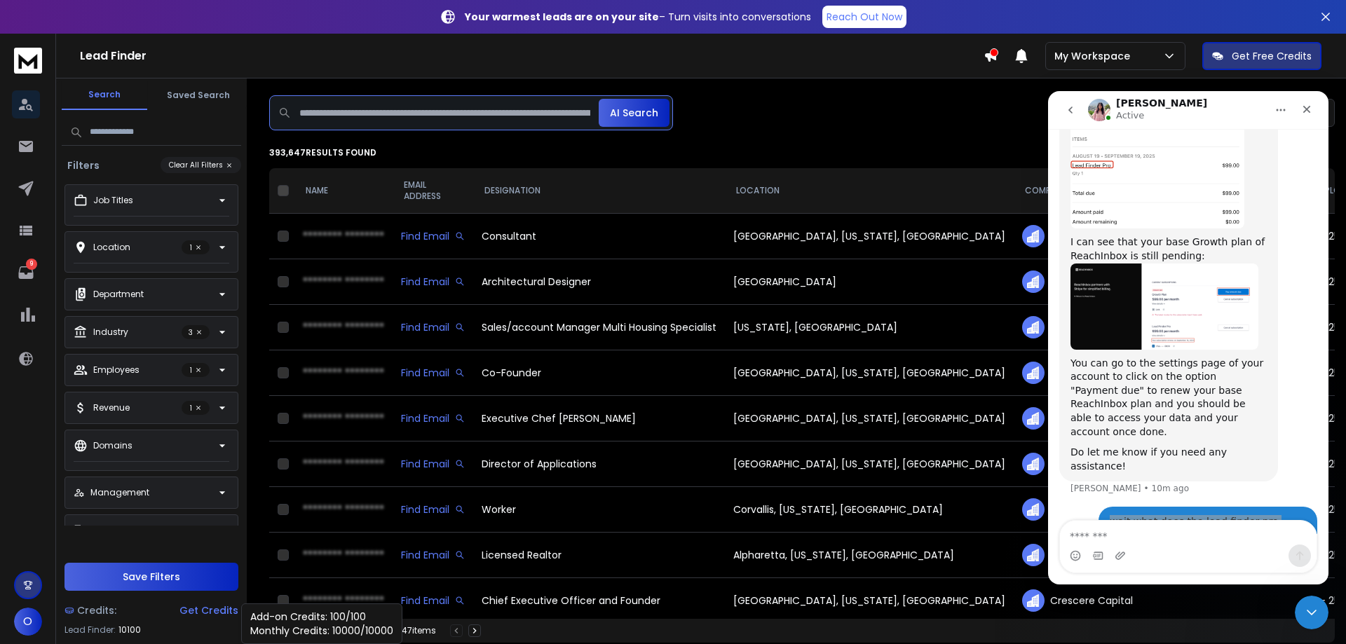
click at [129, 634] on span "10100" at bounding box center [129, 629] width 22 height 11
click at [828, 78] on div "Lead Finder My Workspace Get Free Credits" at bounding box center [673, 56] width 1346 height 45
click at [1095, 553] on div "can you cancel that one? [PERSON_NAME] • Just now" at bounding box center [1188, 569] width 258 height 32
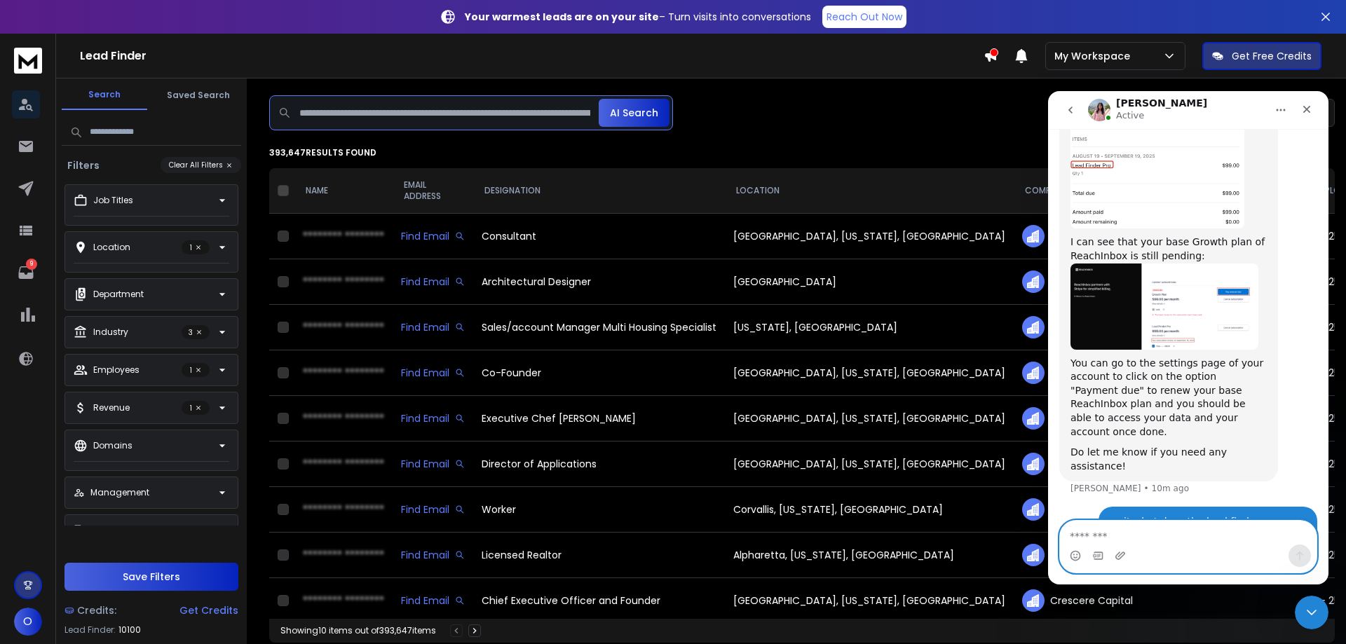
click at [1157, 528] on textarea "Message…" at bounding box center [1188, 533] width 257 height 24
click at [1170, 535] on textarea "Message…" at bounding box center [1188, 533] width 257 height 24
type textarea "*"
type textarea "**********"
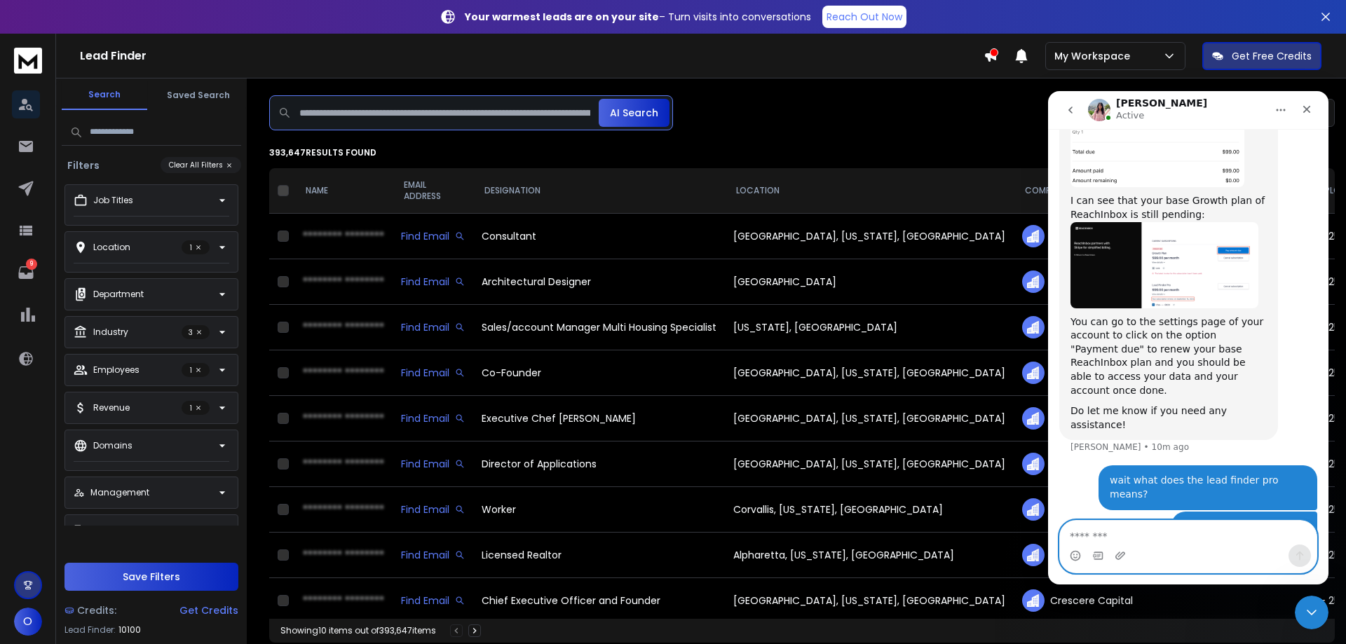
scroll to position [1156, 0]
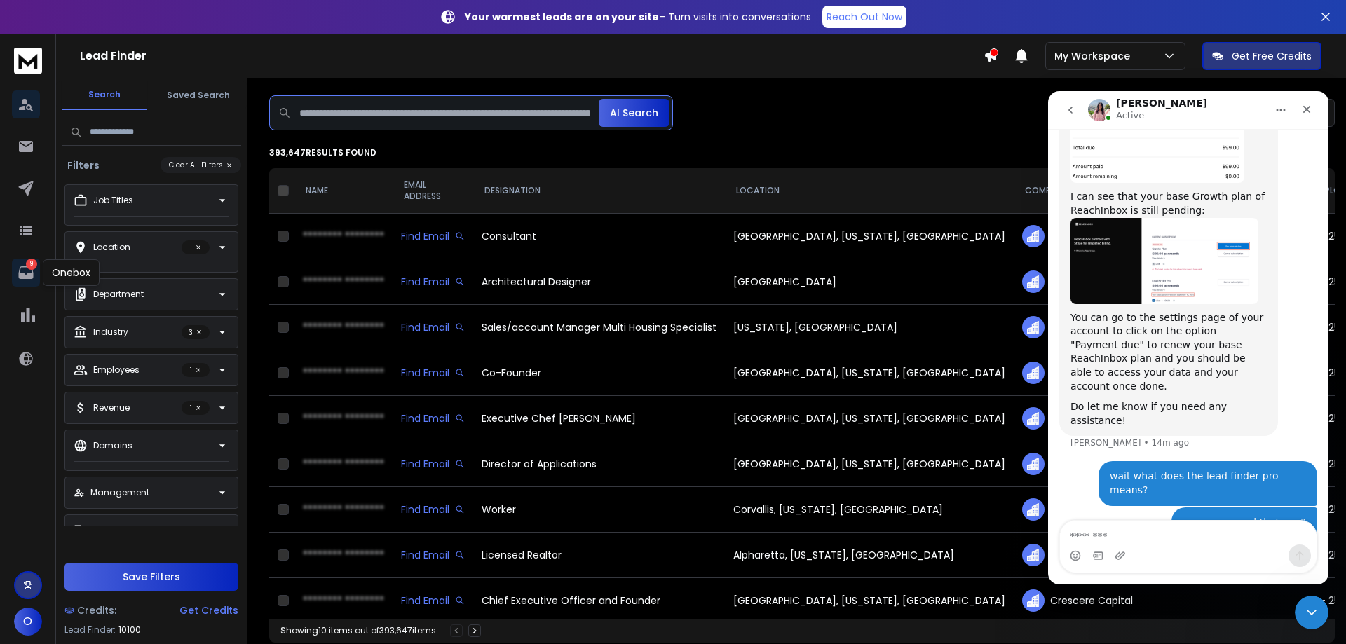
click at [31, 271] on icon at bounding box center [26, 272] width 17 height 17
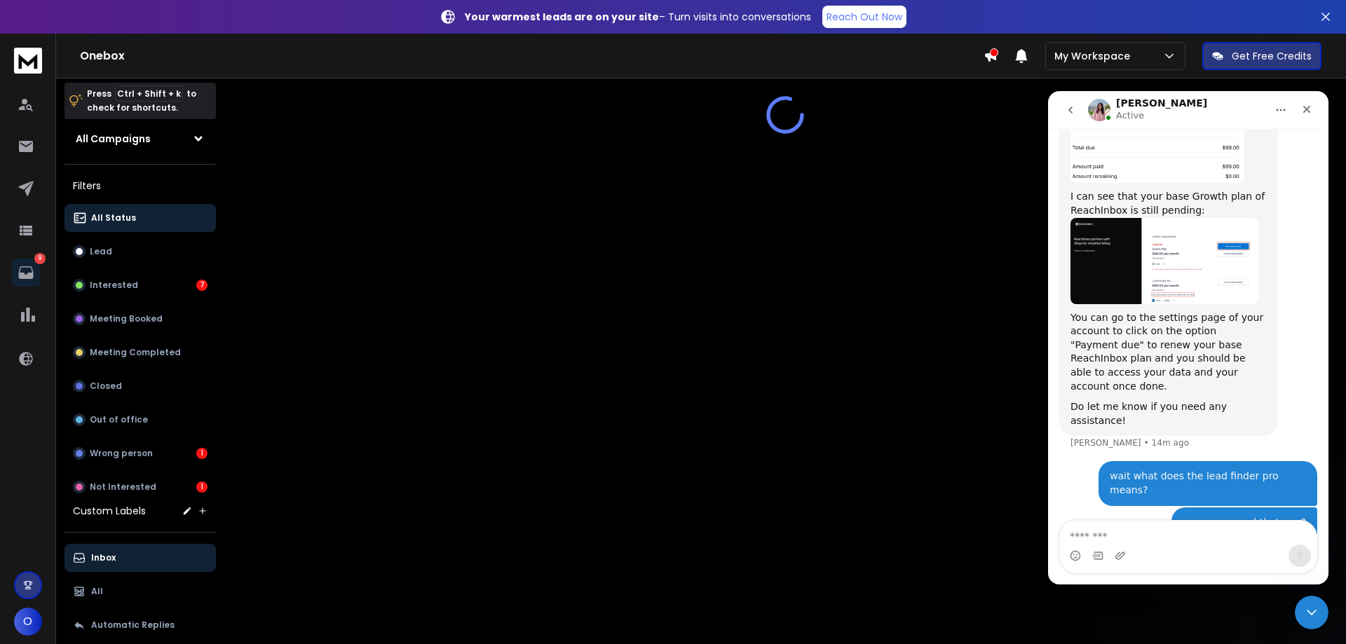
scroll to position [23, 0]
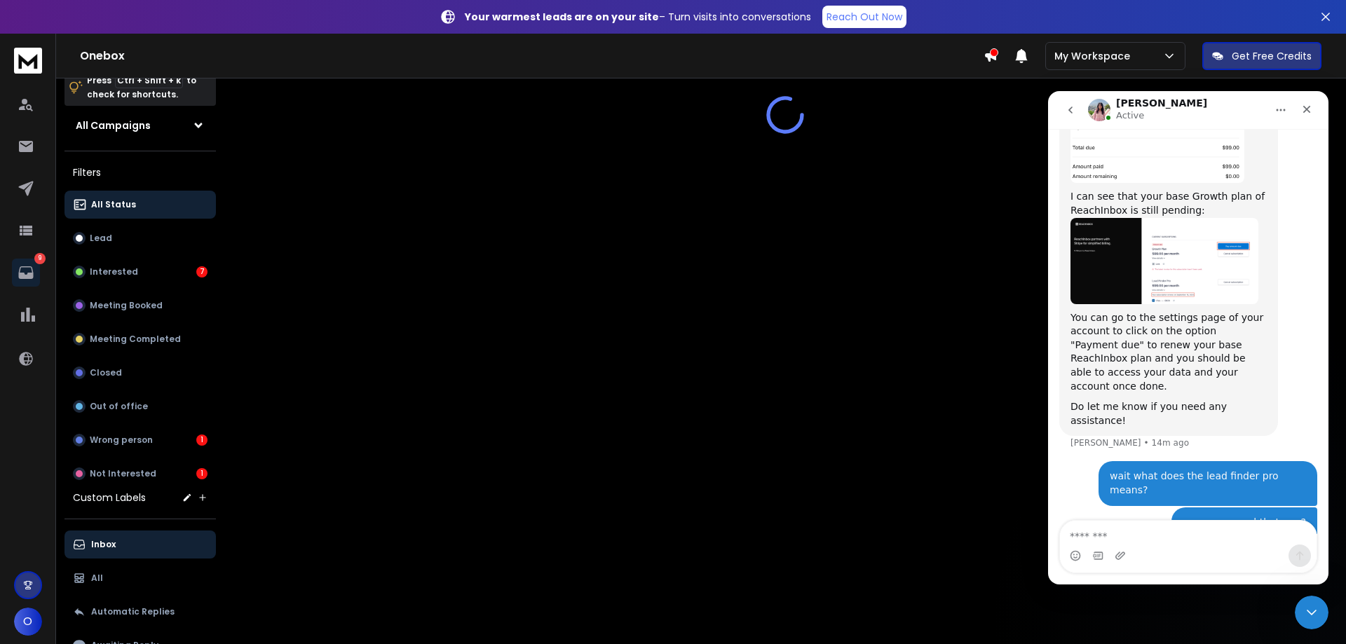
click at [165, 474] on button "Not Interested 1" at bounding box center [139, 474] width 151 height 28
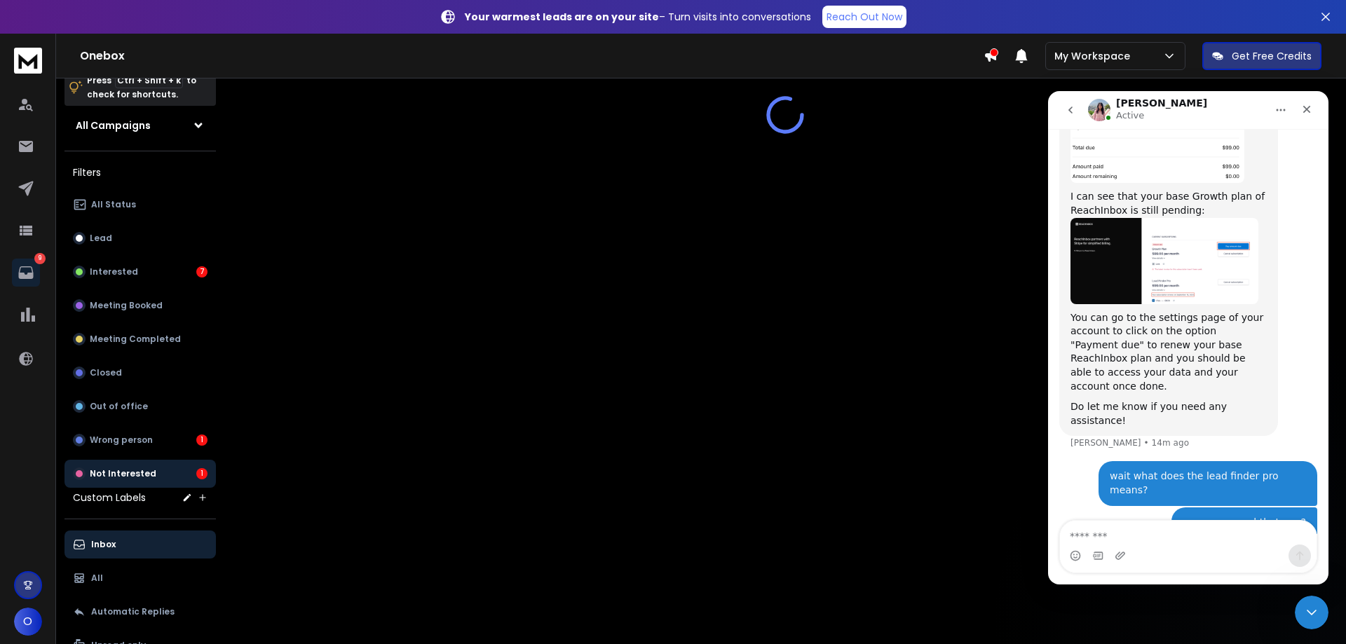
click at [163, 474] on button "Not Interested 1" at bounding box center [139, 474] width 151 height 28
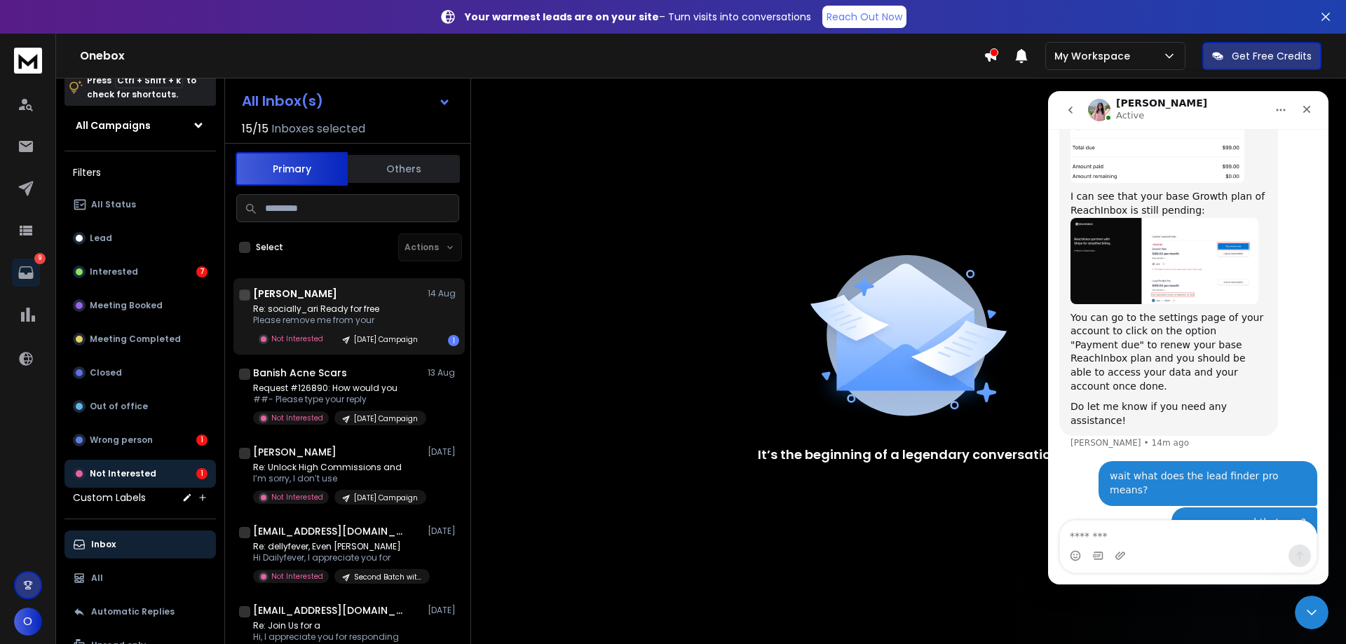
click at [337, 298] on h1 "[PERSON_NAME]" at bounding box center [295, 294] width 84 height 14
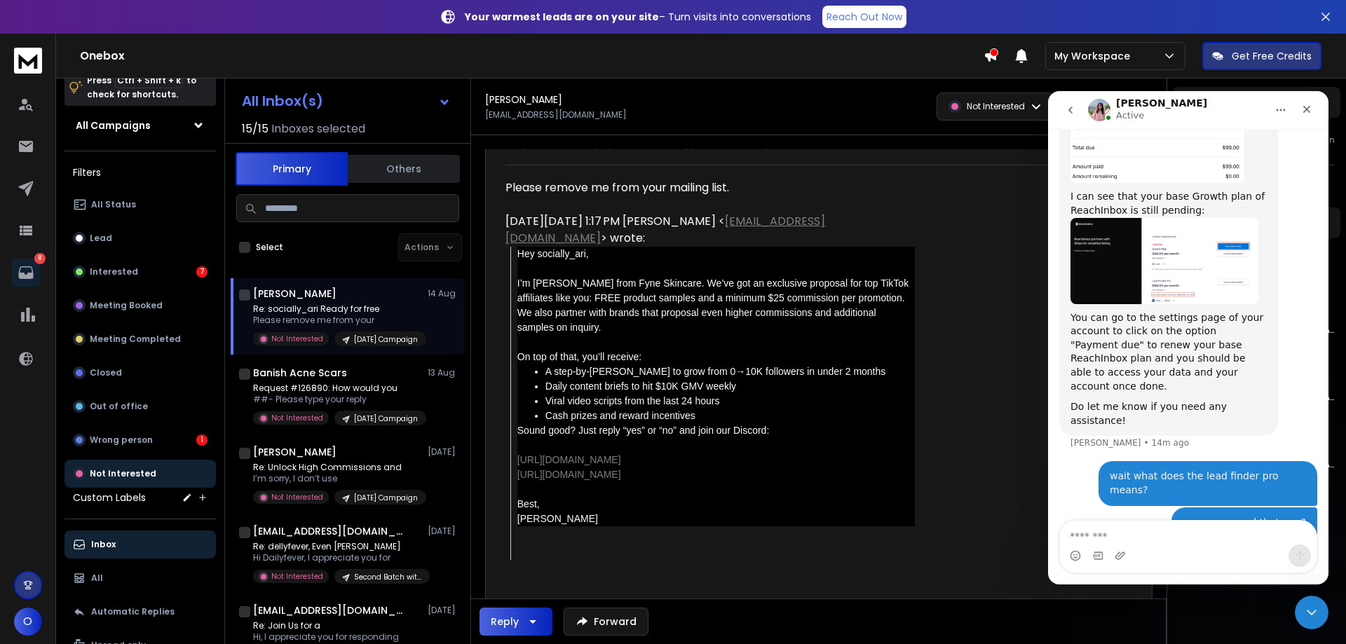
scroll to position [423, 0]
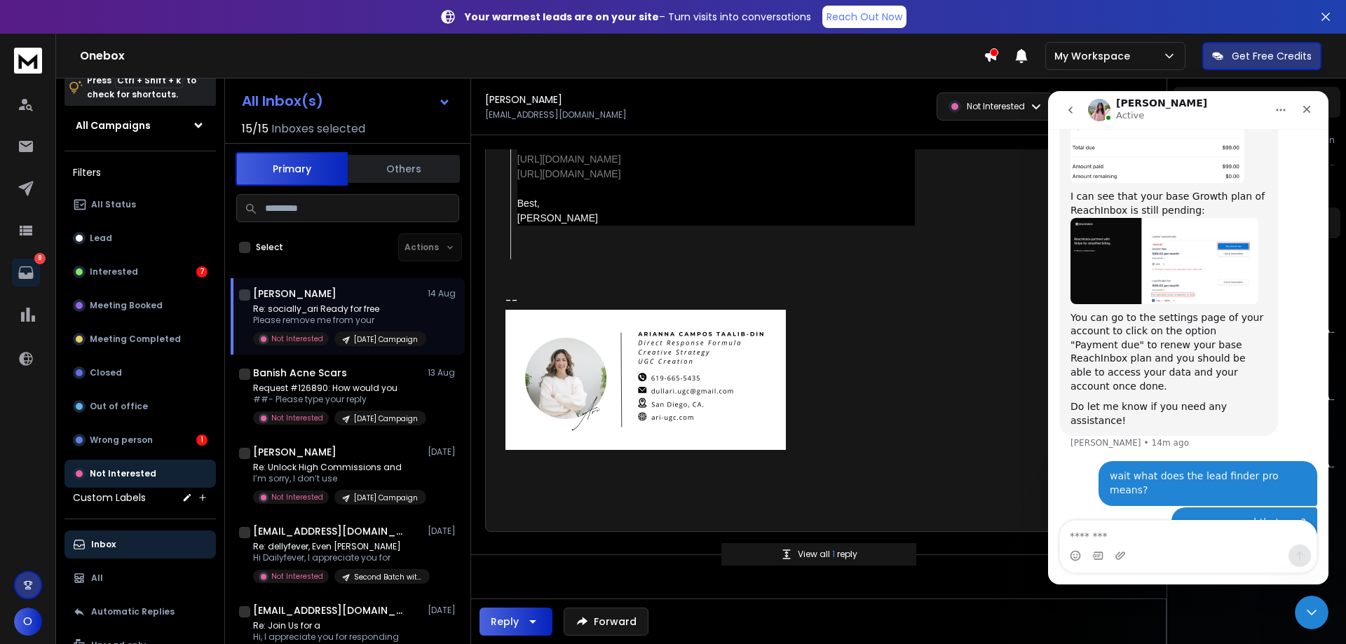
click at [505, 613] on div "Reply" at bounding box center [516, 621] width 50 height 17
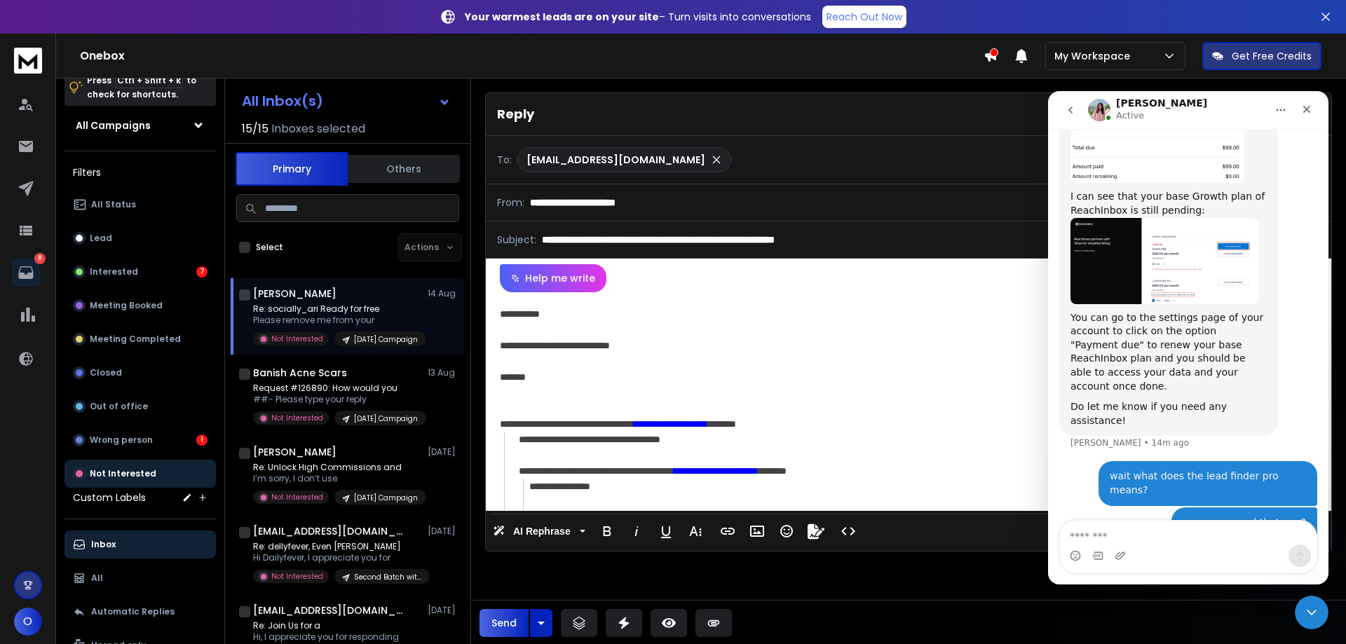
click at [500, 624] on button "Send" at bounding box center [503, 623] width 49 height 28
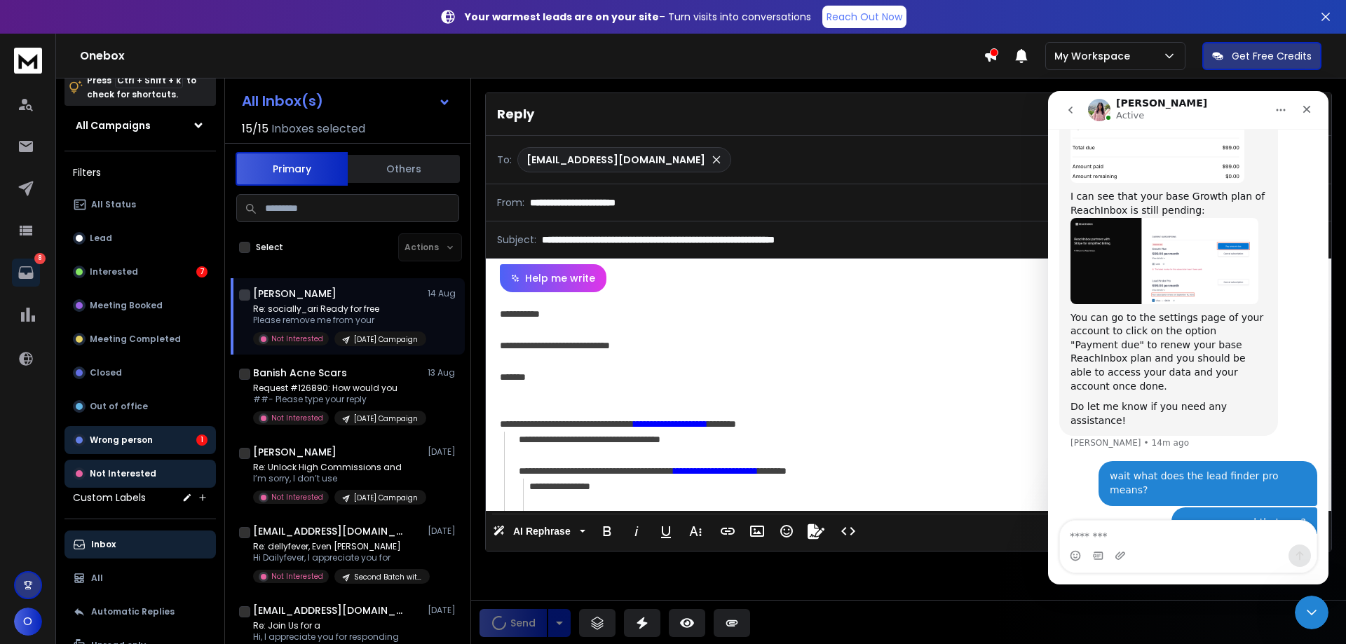
click at [163, 443] on button "Wrong person 1" at bounding box center [139, 440] width 151 height 28
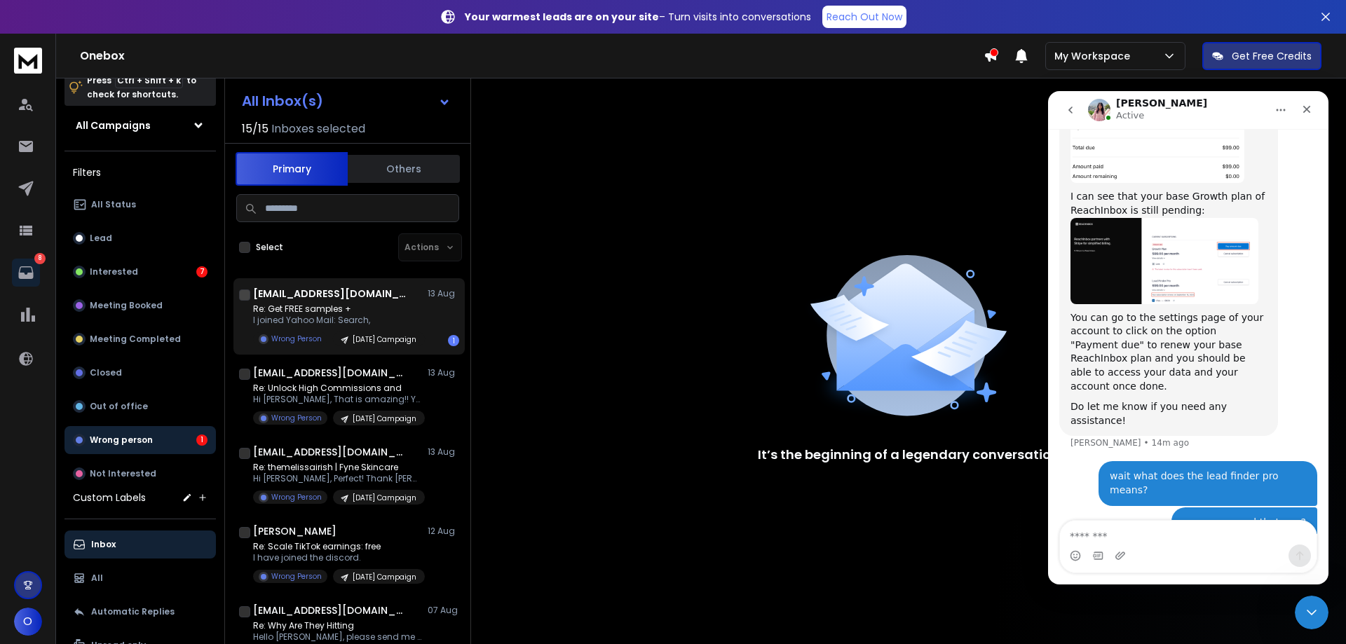
click at [383, 302] on div "[EMAIL_ADDRESS][DOMAIN_NAME] [DATE] Re: Get FREE samples + I joined Yahoo Mail:…" at bounding box center [356, 317] width 206 height 60
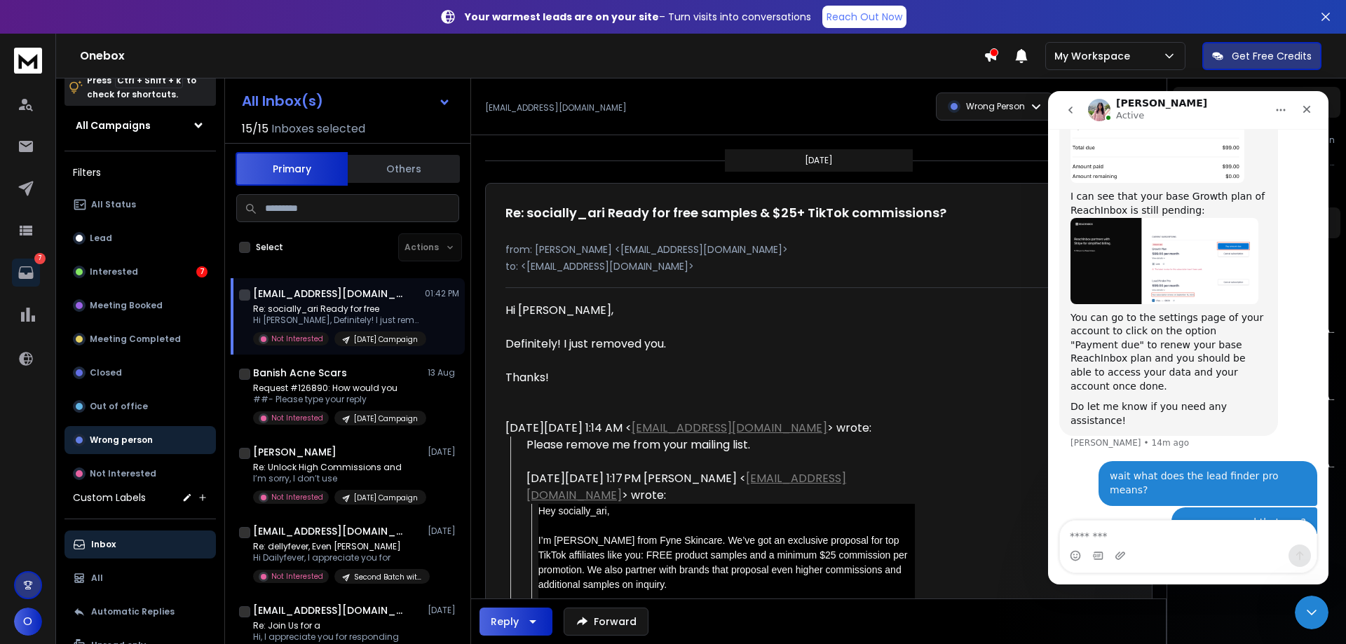
click at [319, 303] on p "Re: socially_ari Ready for free" at bounding box center [337, 308] width 168 height 11
click at [122, 431] on button "Wrong person" at bounding box center [139, 440] width 151 height 28
click at [123, 436] on p "Wrong person" at bounding box center [121, 440] width 63 height 11
click at [119, 472] on p "Not Interested" at bounding box center [123, 473] width 67 height 11
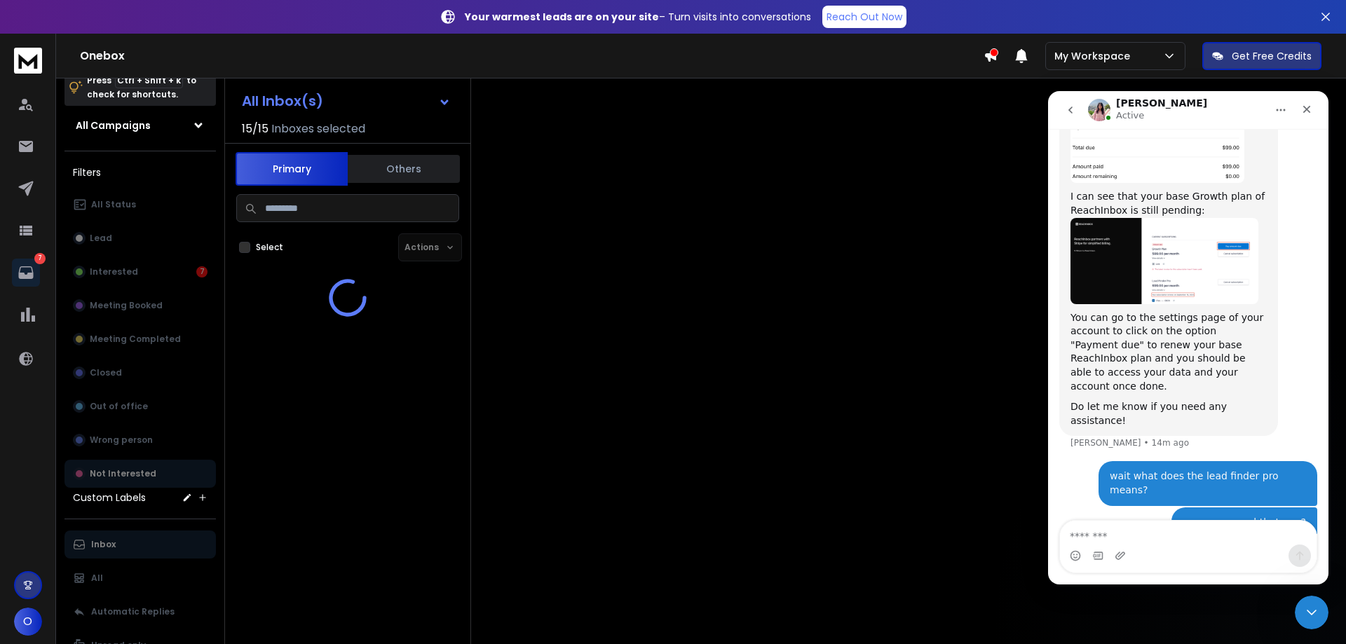
click at [123, 437] on div "All Status Lead Interested 7 Meeting Booked Meeting Completed Closed Out of off…" at bounding box center [139, 339] width 151 height 297
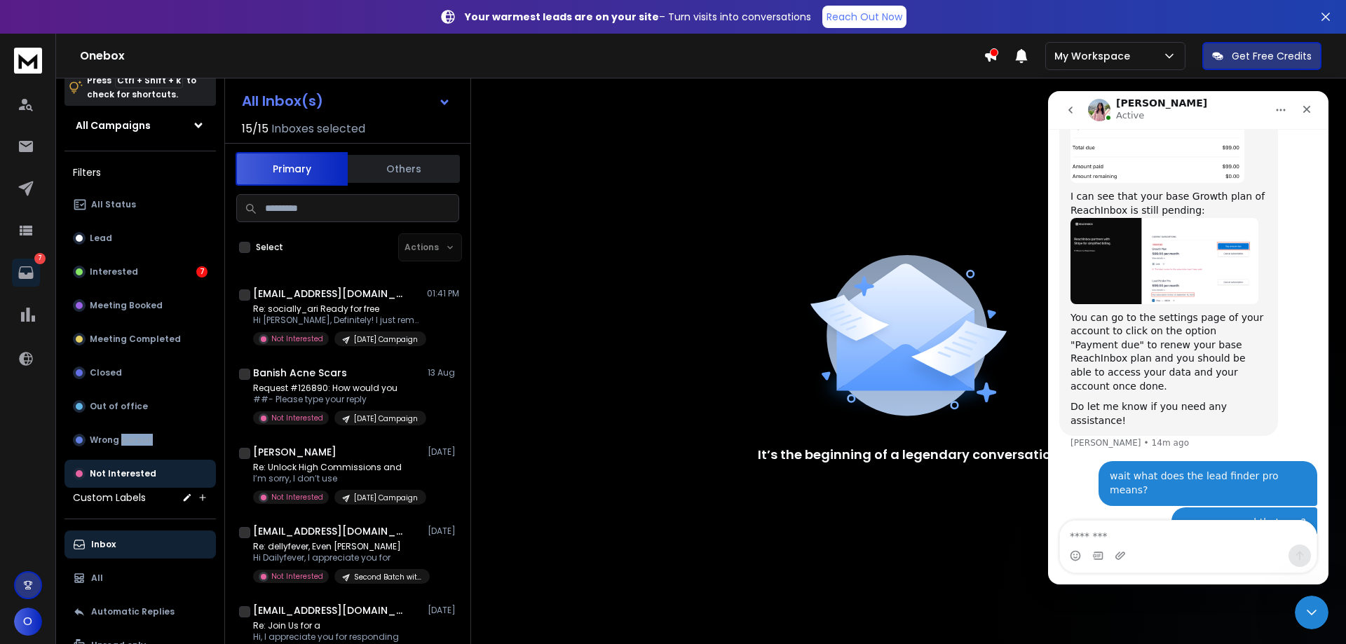
click at [123, 437] on p "Wrong person" at bounding box center [121, 440] width 63 height 11
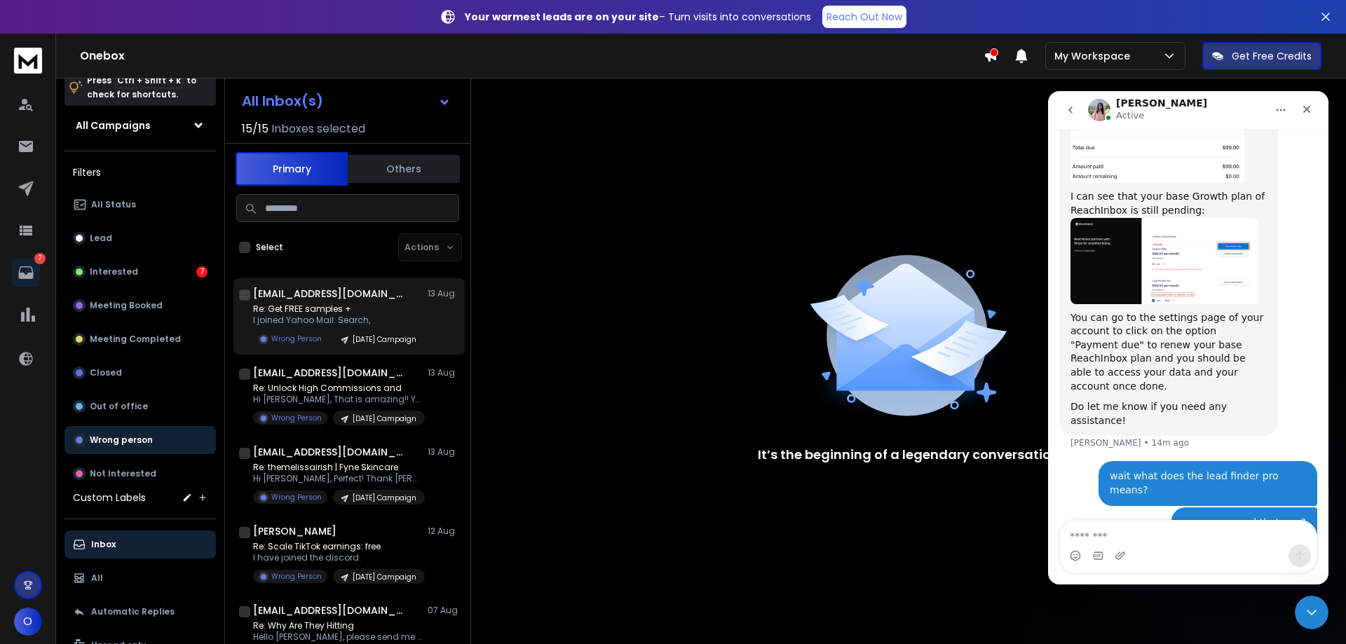
click at [365, 306] on p "Re: Get FREE samples +" at bounding box center [337, 308] width 168 height 11
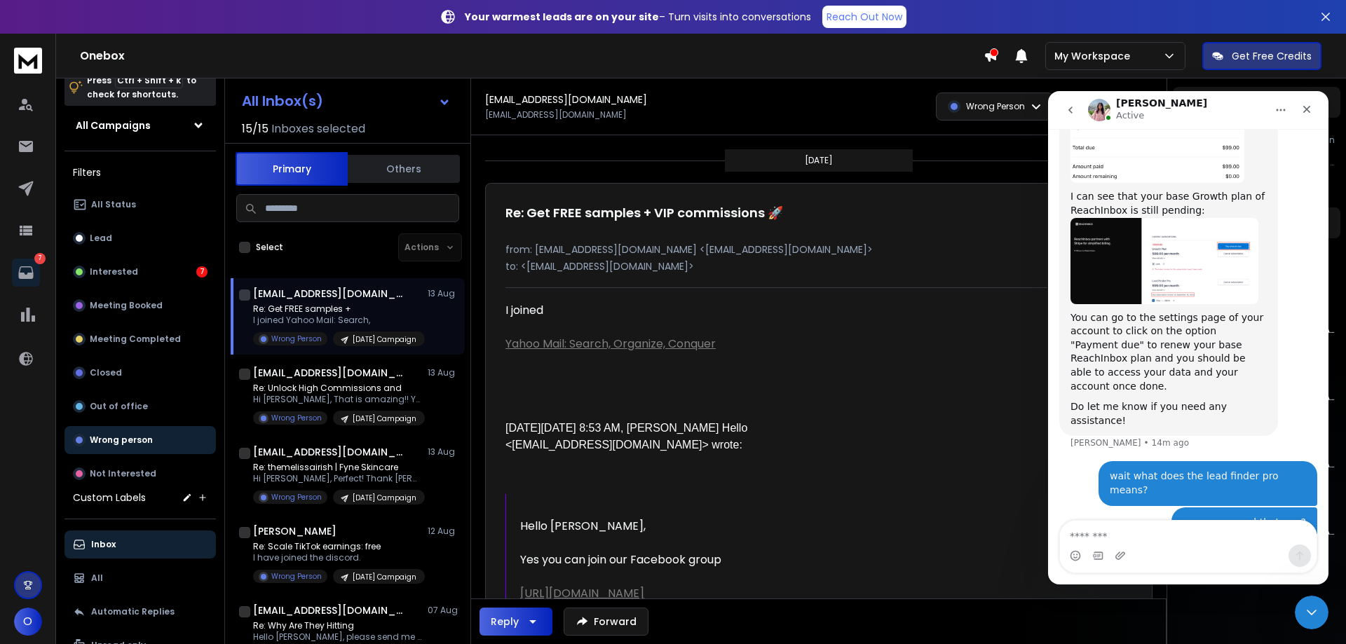
click at [496, 622] on div "Reply" at bounding box center [505, 622] width 28 height 14
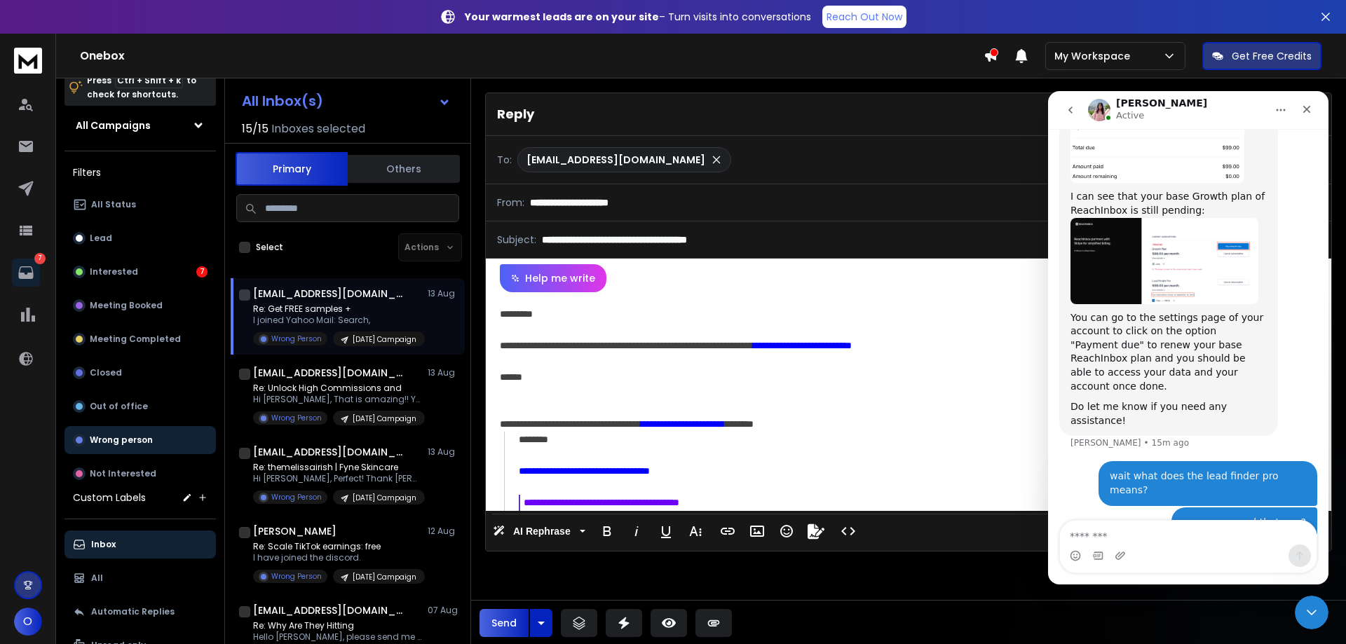
click at [503, 617] on button "Send" at bounding box center [503, 623] width 49 height 28
